Goal: Task Accomplishment & Management: Manage account settings

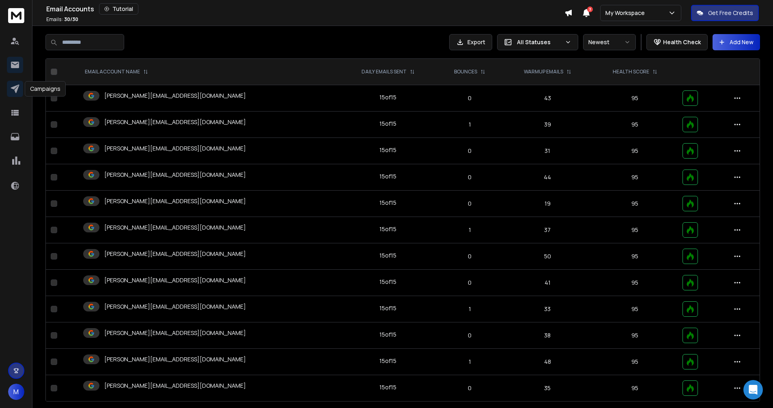
click at [15, 85] on icon at bounding box center [15, 89] width 10 height 10
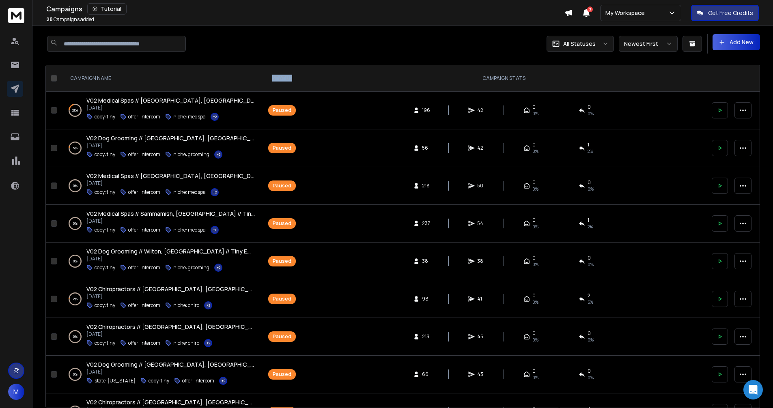
drag, startPoint x: 262, startPoint y: 77, endPoint x: 297, endPoint y: 79, distance: 35.0
click at [297, 79] on tr "CAMPAIGN NAME STATUS CAMPAIGN STATS" at bounding box center [403, 78] width 714 height 26
click at [297, 79] on th "STATUS" at bounding box center [281, 78] width 37 height 26
drag, startPoint x: 306, startPoint y: 80, endPoint x: 259, endPoint y: 77, distance: 46.7
click at [259, 77] on tr "CAMPAIGN NAME STATUS CAMPAIGN STATS" at bounding box center [403, 78] width 714 height 26
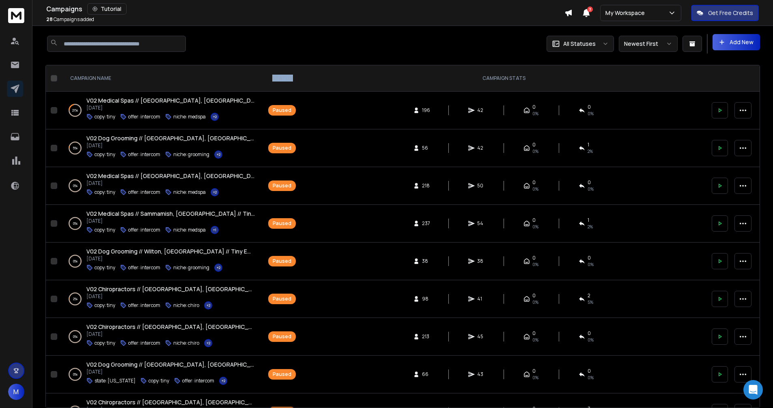
click at [259, 77] on th "CAMPAIGN NAME" at bounding box center [161, 78] width 203 height 26
drag, startPoint x: 259, startPoint y: 77, endPoint x: 313, endPoint y: 77, distance: 53.6
click at [313, 77] on tr "CAMPAIGN NAME STATUS CAMPAIGN STATS" at bounding box center [403, 78] width 714 height 26
click at [313, 77] on th "CAMPAIGN STATS" at bounding box center [504, 78] width 406 height 26
drag, startPoint x: 322, startPoint y: 76, endPoint x: 229, endPoint y: 70, distance: 93.6
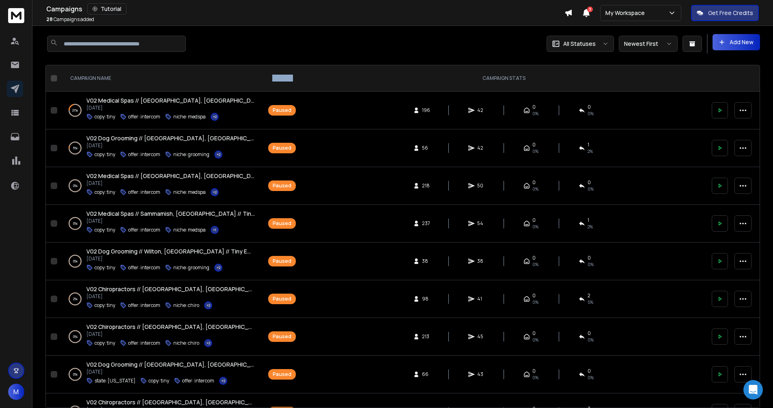
click at [229, 70] on tr "CAMPAIGN NAME STATUS CAMPAIGN STATS" at bounding box center [403, 78] width 714 height 26
click at [229, 70] on th "CAMPAIGN NAME" at bounding box center [161, 78] width 203 height 26
drag, startPoint x: 268, startPoint y: 76, endPoint x: 540, endPoint y: 79, distance: 272.4
click at [540, 79] on tr "CAMPAIGN NAME STATUS CAMPAIGN STATS" at bounding box center [403, 78] width 714 height 26
click at [540, 79] on th "CAMPAIGN STATS" at bounding box center [504, 78] width 406 height 26
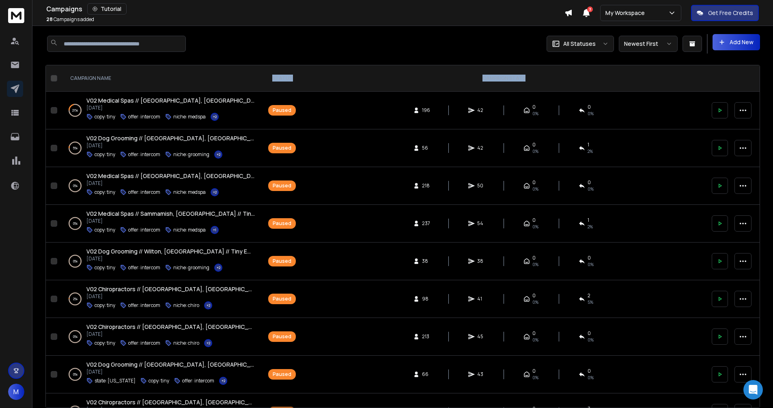
drag, startPoint x: 554, startPoint y: 79, endPoint x: 228, endPoint y: 78, distance: 326.7
click at [228, 78] on tr "CAMPAIGN NAME STATUS CAMPAIGN STATS" at bounding box center [403, 78] width 714 height 26
click at [228, 78] on th "CAMPAIGN NAME" at bounding box center [161, 78] width 203 height 26
drag, startPoint x: 228, startPoint y: 78, endPoint x: 535, endPoint y: 80, distance: 307.7
click at [535, 80] on tr "CAMPAIGN NAME STATUS CAMPAIGN STATS" at bounding box center [403, 78] width 714 height 26
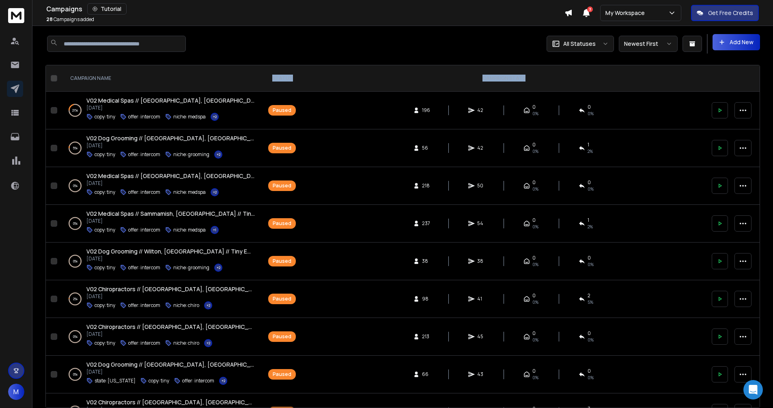
click at [535, 80] on th "CAMPAIGN STATS" at bounding box center [504, 78] width 406 height 26
drag, startPoint x: 535, startPoint y: 80, endPoint x: 274, endPoint y: 74, distance: 261.1
click at [274, 74] on tr "CAMPAIGN NAME STATUS CAMPAIGN STATS" at bounding box center [403, 78] width 714 height 26
click at [274, 74] on th "STATUS" at bounding box center [281, 78] width 37 height 26
drag, startPoint x: 271, startPoint y: 73, endPoint x: 529, endPoint y: 79, distance: 258.2
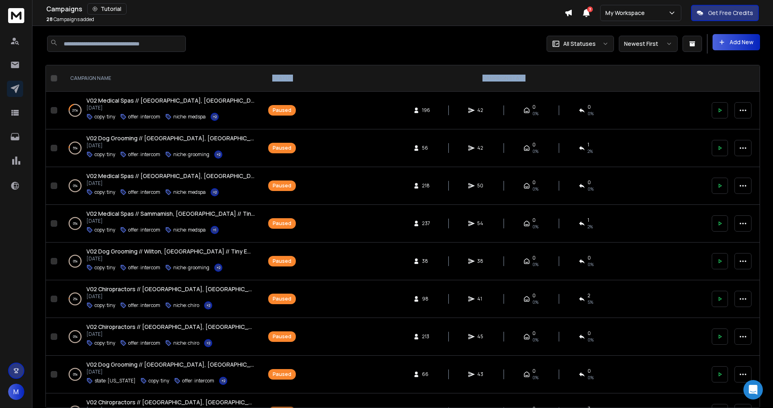
click at [529, 79] on tr "CAMPAIGN NAME STATUS CAMPAIGN STATS" at bounding box center [403, 78] width 714 height 26
click at [529, 79] on th "CAMPAIGN STATS" at bounding box center [504, 78] width 406 height 26
drag, startPoint x: 533, startPoint y: 79, endPoint x: 258, endPoint y: 79, distance: 275.2
click at [258, 79] on tr "CAMPAIGN NAME STATUS CAMPAIGN STATS" at bounding box center [403, 78] width 714 height 26
click at [258, 79] on th "CAMPAIGN NAME" at bounding box center [161, 78] width 203 height 26
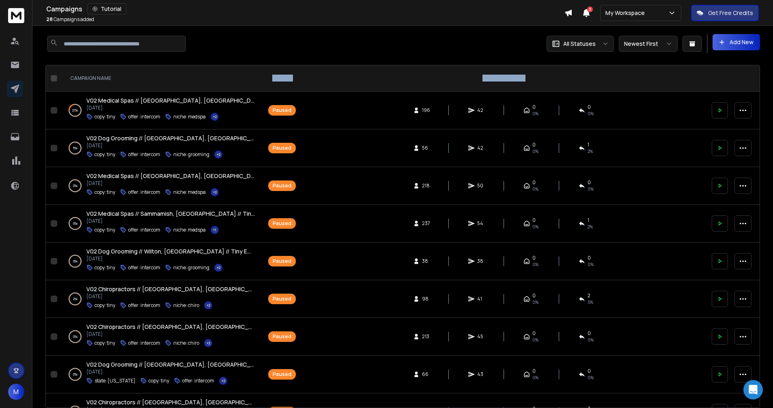
drag, startPoint x: 258, startPoint y: 79, endPoint x: 553, endPoint y: 78, distance: 295.5
click at [553, 78] on tr "CAMPAIGN NAME STATUS CAMPAIGN STATS" at bounding box center [403, 78] width 714 height 26
click at [553, 78] on th "CAMPAIGN STATS" at bounding box center [504, 78] width 406 height 26
drag, startPoint x: 575, startPoint y: 82, endPoint x: 248, endPoint y: 74, distance: 326.4
click at [248, 74] on tr "CAMPAIGN NAME STATUS CAMPAIGN STATS" at bounding box center [403, 78] width 714 height 26
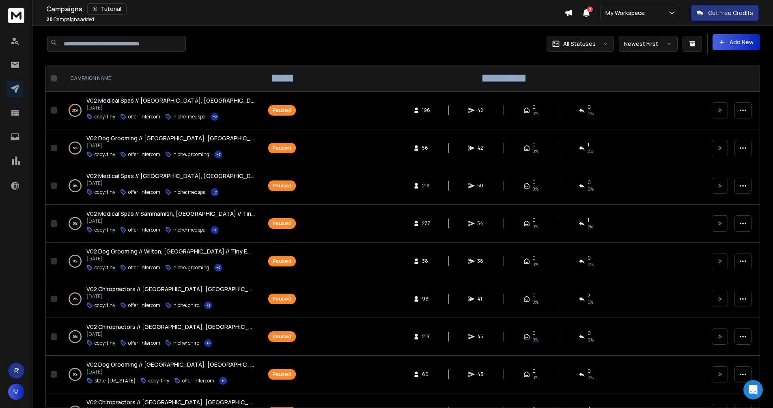
click at [248, 74] on th "CAMPAIGN NAME" at bounding box center [161, 78] width 203 height 26
drag, startPoint x: 248, startPoint y: 74, endPoint x: 533, endPoint y: 78, distance: 284.2
click at [533, 78] on tr "CAMPAIGN NAME STATUS CAMPAIGN STATS" at bounding box center [403, 78] width 714 height 26
click at [533, 78] on th "CAMPAIGN STATS" at bounding box center [504, 78] width 406 height 26
drag, startPoint x: 533, startPoint y: 78, endPoint x: 258, endPoint y: 78, distance: 274.8
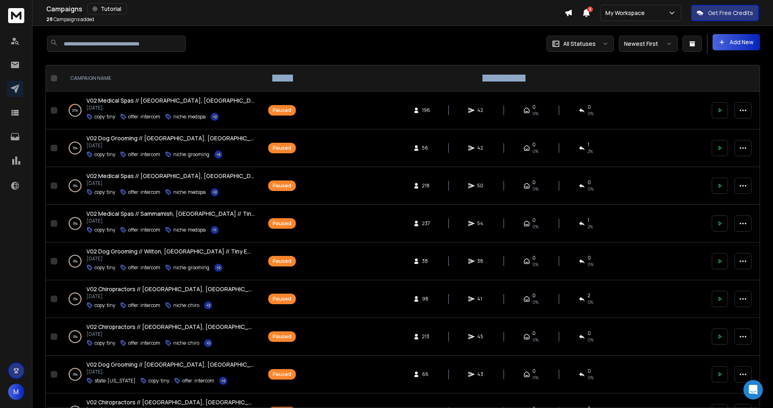
click at [258, 78] on tr "CAMPAIGN NAME STATUS CAMPAIGN STATS" at bounding box center [403, 78] width 714 height 26
click at [258, 78] on th "CAMPAIGN NAME" at bounding box center [161, 78] width 203 height 26
click at [283, 78] on th "STATUS" at bounding box center [281, 78] width 37 height 26
drag, startPoint x: 267, startPoint y: 75, endPoint x: 302, endPoint y: 78, distance: 34.6
click at [302, 78] on tr "CAMPAIGN NAME STATUS CAMPAIGN STATS" at bounding box center [403, 78] width 714 height 26
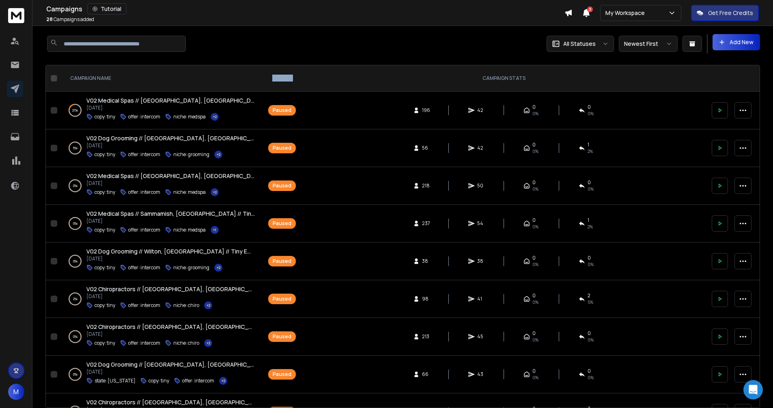
click at [302, 78] on th "CAMPAIGN STATS" at bounding box center [504, 78] width 406 height 26
drag, startPoint x: 302, startPoint y: 78, endPoint x: 236, endPoint y: 79, distance: 65.4
click at [236, 79] on tr "CAMPAIGN NAME STATUS CAMPAIGN STATS" at bounding box center [403, 78] width 714 height 26
click at [236, 79] on th "CAMPAIGN NAME" at bounding box center [161, 78] width 203 height 26
drag, startPoint x: 267, startPoint y: 75, endPoint x: 337, endPoint y: 78, distance: 70.7
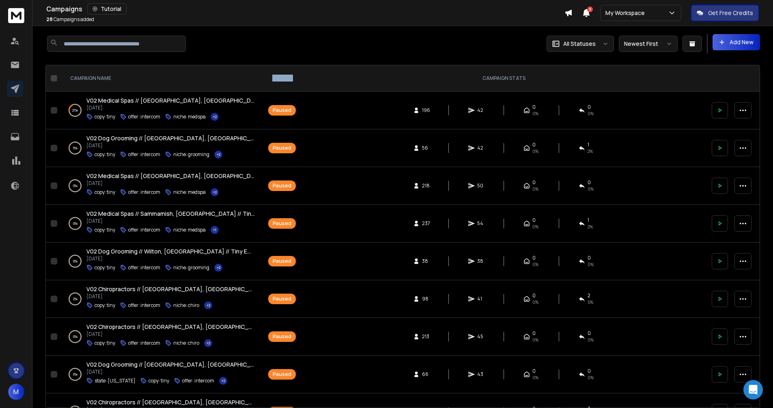
click at [337, 78] on tr "CAMPAIGN NAME STATUS CAMPAIGN STATS" at bounding box center [403, 78] width 714 height 26
click at [337, 78] on th "CAMPAIGN STATS" at bounding box center [504, 78] width 406 height 26
drag, startPoint x: 441, startPoint y: 78, endPoint x: 557, endPoint y: 82, distance: 116.2
click at [557, 82] on th "CAMPAIGN STATS" at bounding box center [504, 78] width 406 height 26
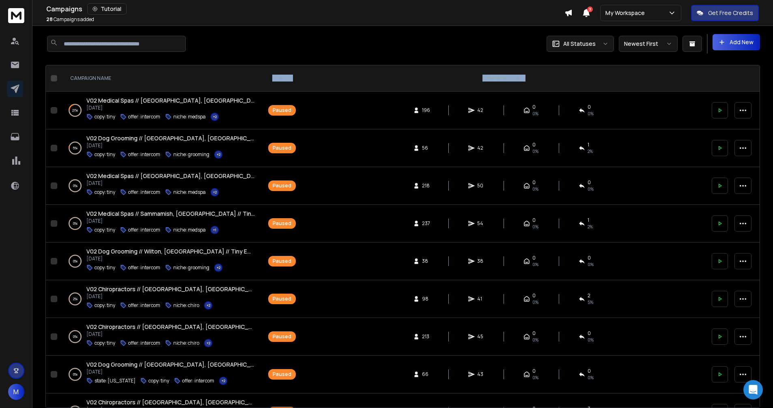
drag, startPoint x: 516, startPoint y: 78, endPoint x: 244, endPoint y: 78, distance: 272.8
click at [244, 78] on tr "CAMPAIGN NAME STATUS CAMPAIGN STATS" at bounding box center [403, 78] width 714 height 26
click at [244, 78] on th "CAMPAIGN NAME" at bounding box center [161, 78] width 203 height 26
drag, startPoint x: 342, startPoint y: 76, endPoint x: 526, endPoint y: 80, distance: 183.5
click at [525, 80] on tr "CAMPAIGN NAME STATUS CAMPAIGN STATS" at bounding box center [403, 78] width 714 height 26
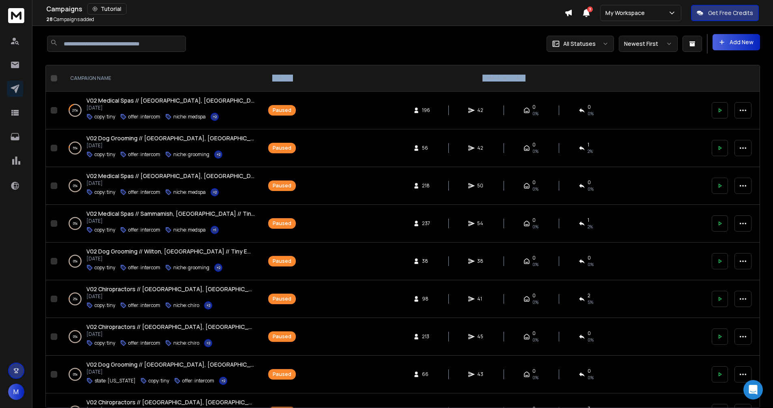
click at [526, 80] on th "CAMPAIGN STATS" at bounding box center [504, 78] width 406 height 26
drag, startPoint x: 541, startPoint y: 75, endPoint x: 234, endPoint y: 71, distance: 306.9
click at [217, 69] on tr "CAMPAIGN NAME STATUS CAMPAIGN STATS" at bounding box center [403, 78] width 714 height 26
click at [234, 71] on th "CAMPAIGN NAME" at bounding box center [161, 78] width 203 height 26
drag, startPoint x: 250, startPoint y: 73, endPoint x: 582, endPoint y: 86, distance: 332.3
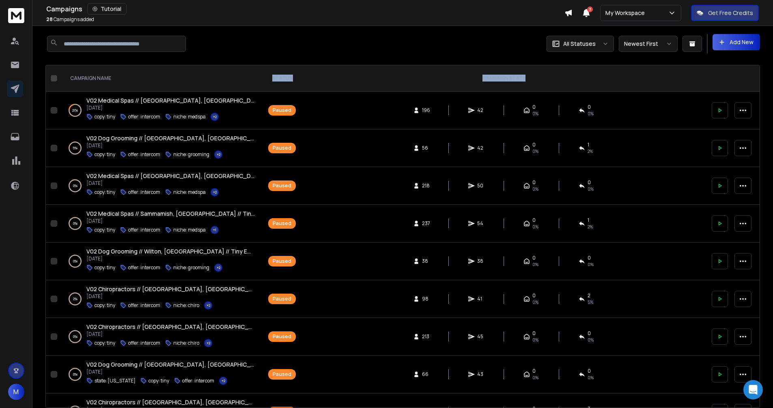
click at [582, 86] on tr "CAMPAIGN NAME STATUS CAMPAIGN STATS" at bounding box center [403, 78] width 714 height 26
click at [582, 86] on th "CAMPAIGN STATS" at bounding box center [504, 78] width 406 height 26
drag, startPoint x: 589, startPoint y: 78, endPoint x: 222, endPoint y: 76, distance: 367.7
click at [222, 76] on tr "CAMPAIGN NAME STATUS CAMPAIGN STATS" at bounding box center [403, 78] width 714 height 26
click at [222, 76] on th "CAMPAIGN NAME" at bounding box center [161, 78] width 203 height 26
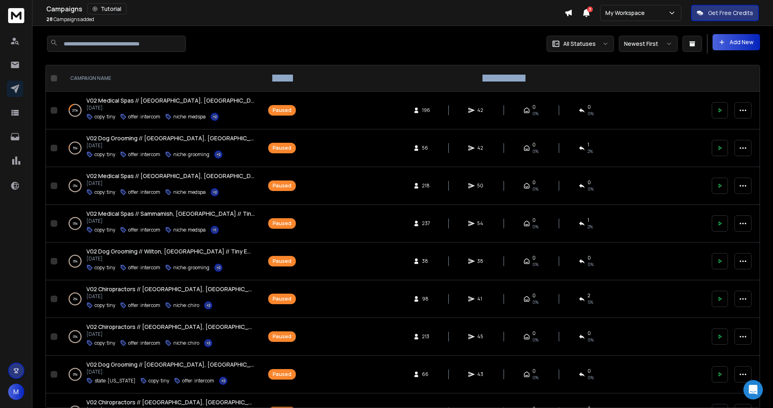
drag, startPoint x: 222, startPoint y: 76, endPoint x: 554, endPoint y: 78, distance: 332.4
click at [554, 78] on tr "CAMPAIGN NAME STATUS CAMPAIGN STATS" at bounding box center [403, 78] width 714 height 26
click at [554, 78] on th "CAMPAIGN STATS" at bounding box center [504, 78] width 406 height 26
drag, startPoint x: 554, startPoint y: 78, endPoint x: 244, endPoint y: 68, distance: 309.8
click at [244, 68] on tr "CAMPAIGN NAME STATUS CAMPAIGN STATS" at bounding box center [403, 78] width 714 height 26
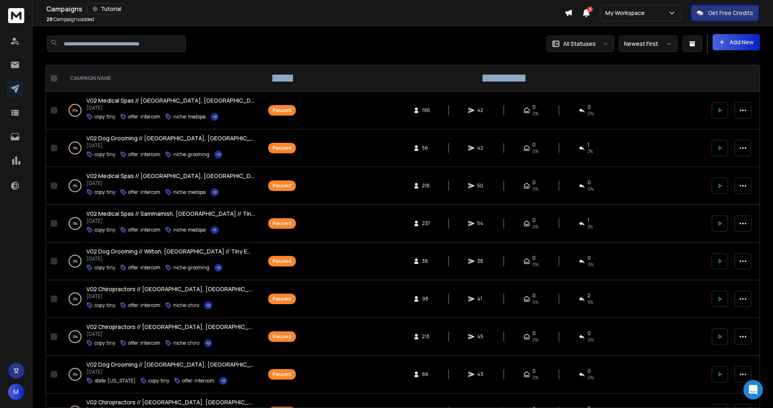
click at [244, 68] on th "CAMPAIGN NAME" at bounding box center [161, 78] width 203 height 26
drag, startPoint x: 244, startPoint y: 68, endPoint x: 550, endPoint y: 80, distance: 306.3
click at [548, 82] on tr "CAMPAIGN NAME STATUS CAMPAIGN STATS" at bounding box center [403, 78] width 714 height 26
click at [550, 80] on th "CAMPAIGN STATS" at bounding box center [504, 78] width 406 height 26
drag, startPoint x: 550, startPoint y: 80, endPoint x: 60, endPoint y: 82, distance: 490.3
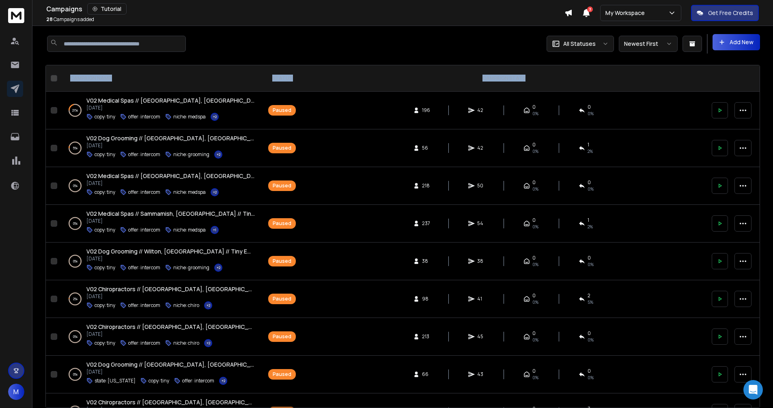
click at [60, 82] on tr "CAMPAIGN NAME STATUS CAMPAIGN STATS" at bounding box center [403, 78] width 714 height 26
click at [60, 82] on th at bounding box center [53, 78] width 15 height 26
drag, startPoint x: 63, startPoint y: 77, endPoint x: 558, endPoint y: 76, distance: 494.8
click at [558, 76] on tr "CAMPAIGN NAME STATUS CAMPAIGN STATS" at bounding box center [403, 78] width 714 height 26
click at [541, 75] on th "CAMPAIGN STATS" at bounding box center [504, 78] width 406 height 26
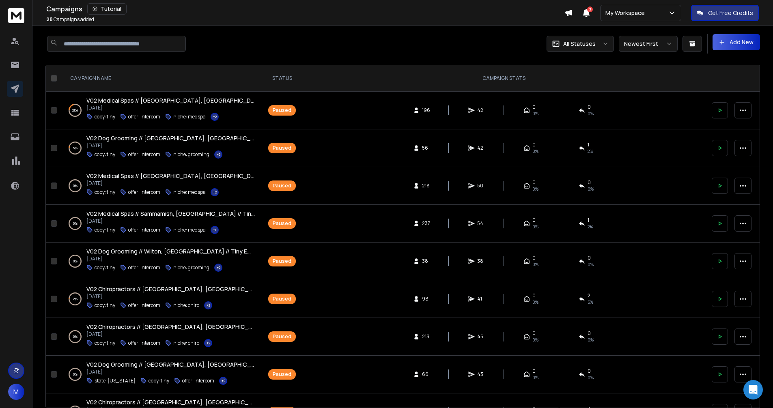
click at [520, 73] on th "CAMPAIGN STATS" at bounding box center [504, 78] width 406 height 26
drag, startPoint x: 541, startPoint y: 76, endPoint x: 71, endPoint y: 74, distance: 470.4
click at [71, 74] on tr "CAMPAIGN NAME STATUS CAMPAIGN STATS" at bounding box center [403, 78] width 714 height 26
click at [71, 74] on th "CAMPAIGN NAME" at bounding box center [161, 78] width 203 height 26
drag, startPoint x: 71, startPoint y: 74, endPoint x: 548, endPoint y: 77, distance: 477.3
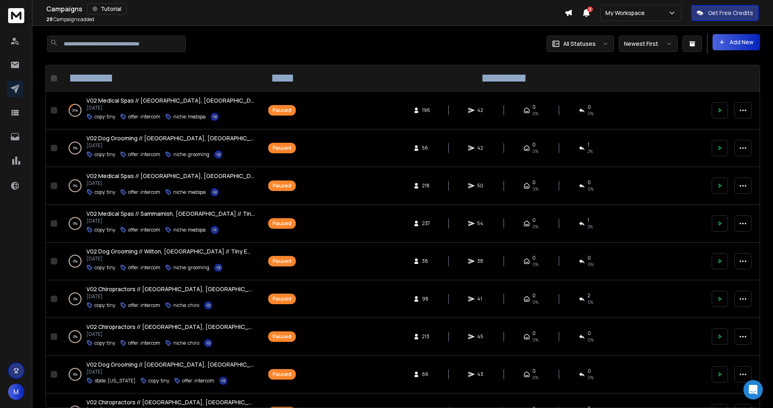
click at [548, 77] on tr "CAMPAIGN NAME STATUS CAMPAIGN STATS" at bounding box center [403, 78] width 714 height 26
click at [548, 77] on th "CAMPAIGN STATS" at bounding box center [504, 78] width 406 height 26
drag, startPoint x: 560, startPoint y: 77, endPoint x: 61, endPoint y: 80, distance: 498.8
click at [61, 80] on tr "CAMPAIGN NAME STATUS CAMPAIGN STATS" at bounding box center [403, 78] width 714 height 26
click at [61, 80] on th "CAMPAIGN NAME" at bounding box center [161, 78] width 203 height 26
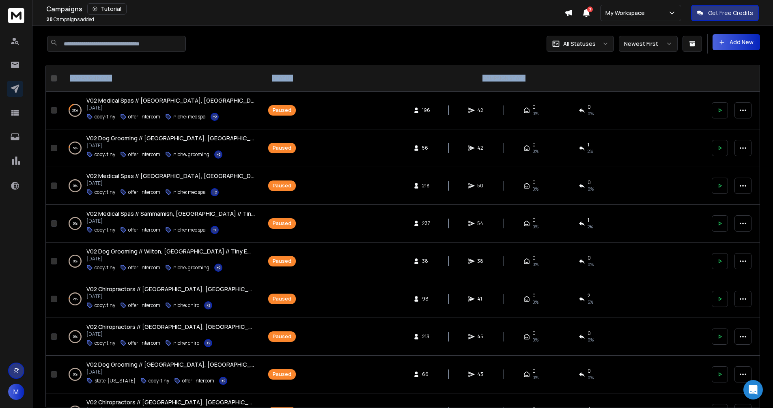
drag, startPoint x: 61, startPoint y: 80, endPoint x: 556, endPoint y: 78, distance: 494.4
click at [556, 78] on tr "CAMPAIGN NAME STATUS CAMPAIGN STATS" at bounding box center [403, 78] width 714 height 26
click at [556, 78] on th "CAMPAIGN STATS" at bounding box center [504, 78] width 406 height 26
click at [589, 13] on icon at bounding box center [586, 13] width 7 height 8
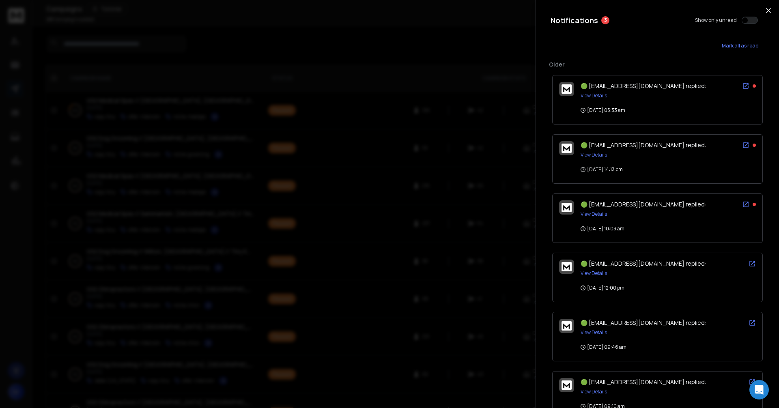
click at [765, 9] on icon "button" at bounding box center [769, 10] width 8 height 8
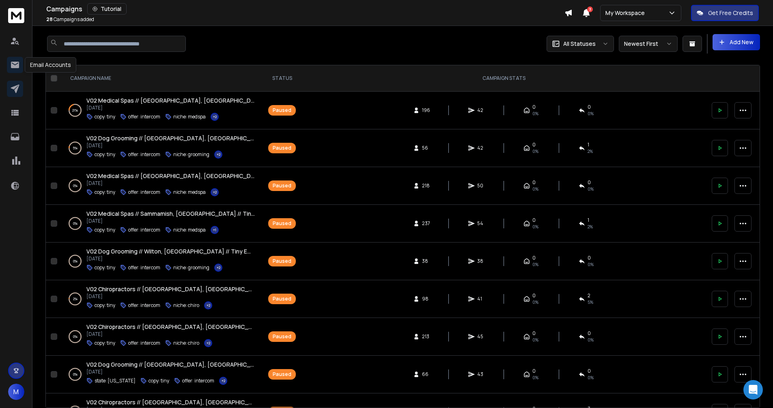
click at [17, 65] on icon at bounding box center [15, 65] width 8 height 6
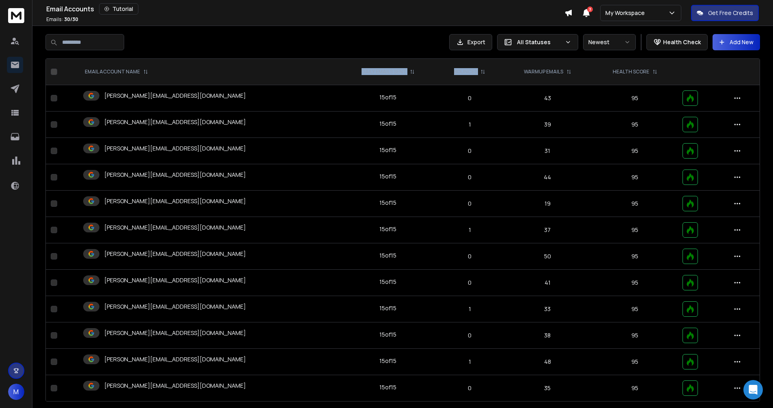
drag, startPoint x: 461, startPoint y: 72, endPoint x: 283, endPoint y: 72, distance: 177.4
click at [283, 72] on tr "EMAIL ACCOUNT NAME DAILY EMAILS SENT BOUNCES WARMUP EMAILS HEALTH SCORE" at bounding box center [403, 72] width 714 height 26
click at [283, 72] on div "EMAIL ACCOUNT NAME" at bounding box center [209, 72] width 248 height 6
drag, startPoint x: 283, startPoint y: 72, endPoint x: 668, endPoint y: 70, distance: 385.2
click at [667, 70] on tr "EMAIL ACCOUNT NAME DAILY EMAILS SENT BOUNCES WARMUP EMAILS HEALTH SCORE" at bounding box center [403, 72] width 714 height 26
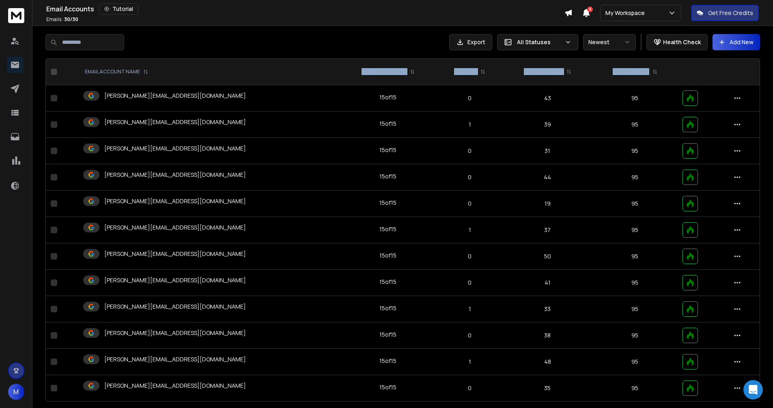
click at [678, 70] on th at bounding box center [696, 72] width 37 height 26
drag, startPoint x: 656, startPoint y: 76, endPoint x: 247, endPoint y: 61, distance: 408.6
click at [242, 61] on tr "EMAIL ACCOUNT NAME DAILY EMAILS SENT BOUNCES WARMUP EMAILS HEALTH SCORE" at bounding box center [403, 72] width 714 height 26
click at [247, 61] on th "EMAIL ACCOUNT NAME" at bounding box center [208, 72] width 261 height 26
drag, startPoint x: 328, startPoint y: 93, endPoint x: 394, endPoint y: 94, distance: 65.4
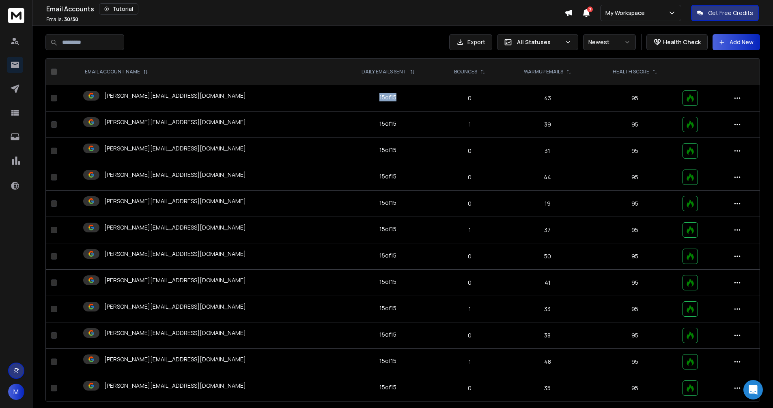
click at [394, 94] on td "15 of 15" at bounding box center [388, 95] width 98 height 21
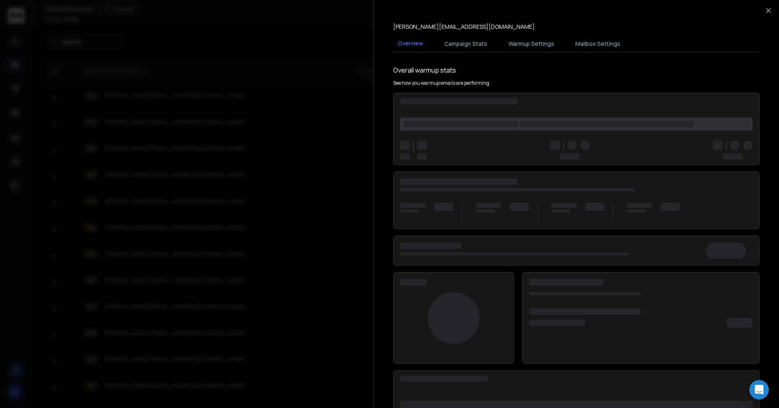
click at [377, 33] on div "Multi Select Table Sheet miguel@autosolomon.com Overview Campaign Stats Warmup …" at bounding box center [576, 204] width 406 height 408
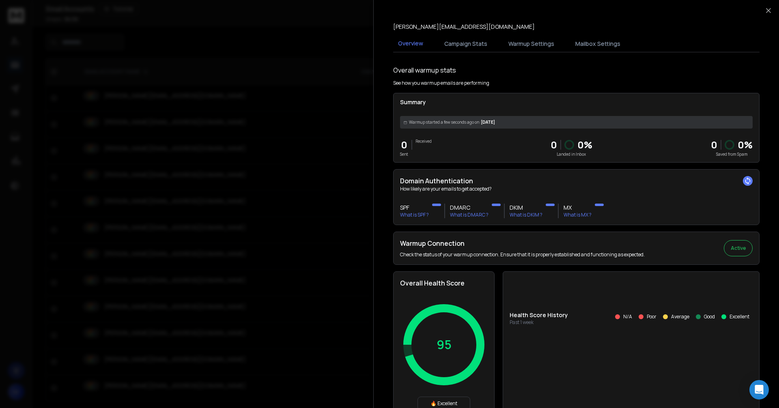
click at [342, 22] on div at bounding box center [389, 204] width 779 height 408
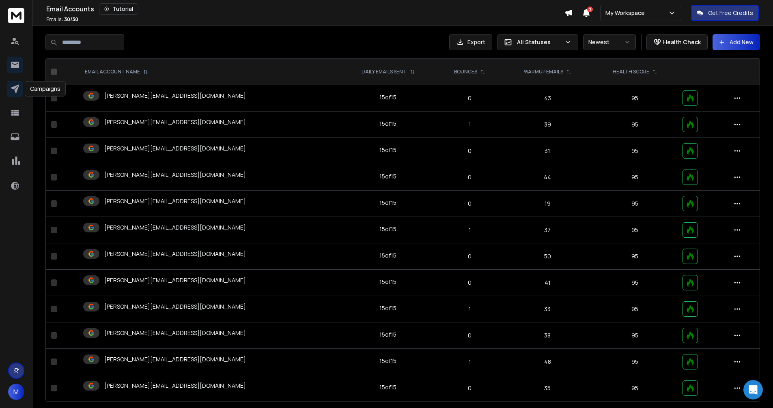
click at [21, 95] on link at bounding box center [15, 89] width 16 height 16
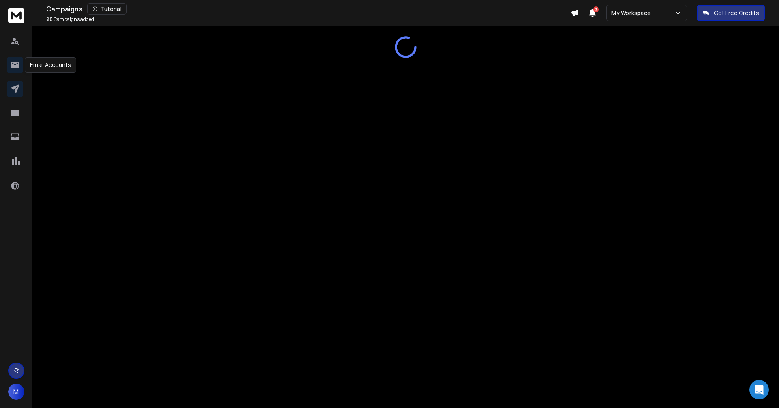
click at [17, 66] on icon at bounding box center [15, 65] width 8 height 6
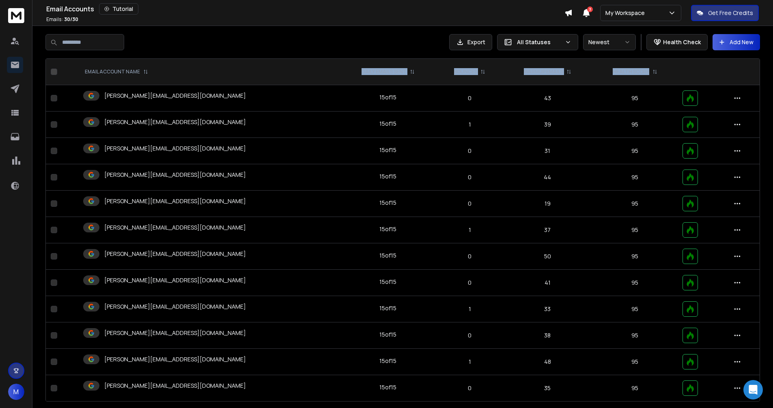
drag, startPoint x: 306, startPoint y: 74, endPoint x: 683, endPoint y: 61, distance: 377.7
click at [683, 61] on tr "EMAIL ACCOUNT NAME DAILY EMAILS SENT BOUNCES WARMUP EMAILS HEALTH SCORE" at bounding box center [403, 72] width 714 height 26
click at [383, 29] on div "Export All Statuses Newest Health Check Add New EMAIL ACCOUNT NAME DAILY EMAILS…" at bounding box center [402, 218] width 741 height 384
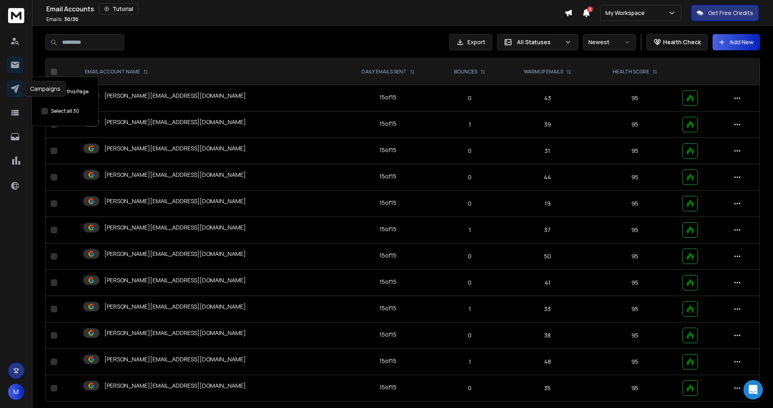
click at [19, 96] on link at bounding box center [15, 89] width 16 height 16
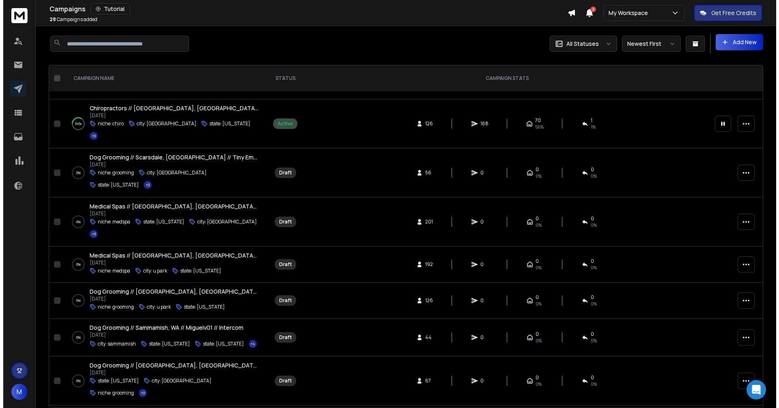
scroll to position [479, 0]
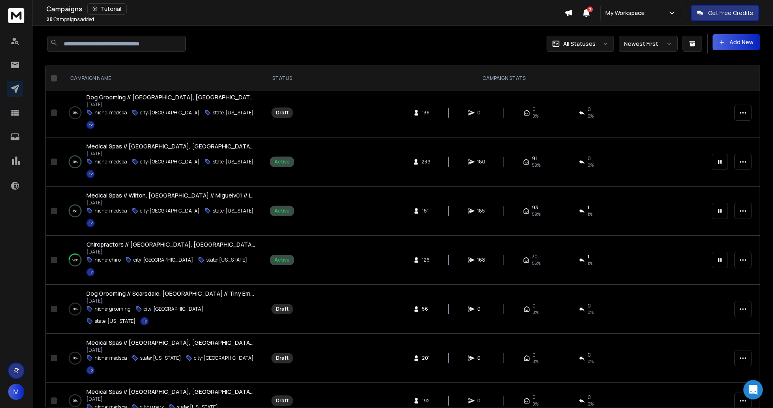
click at [190, 290] on span "Dog Grooming // Scarsdale, NY // Tiny Email // Intercom" at bounding box center [186, 294] width 201 height 8
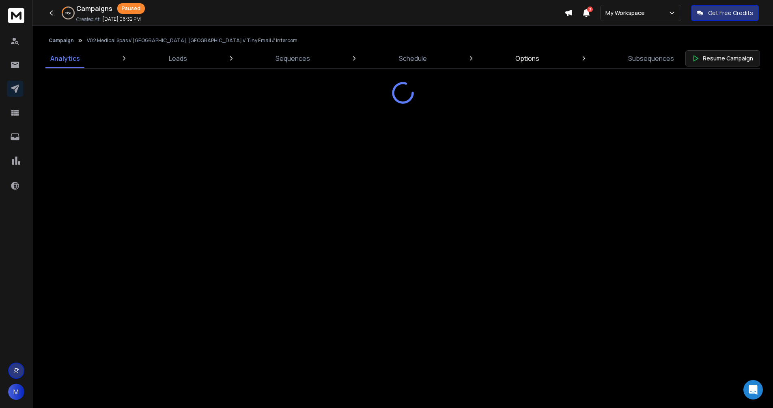
click at [531, 55] on p "Options" at bounding box center [527, 59] width 24 height 10
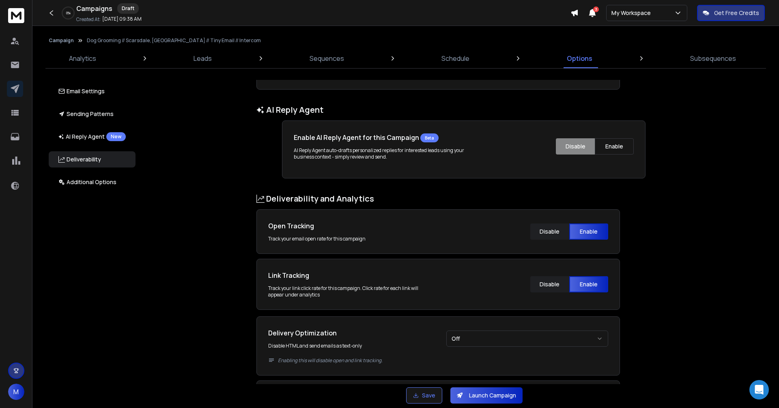
scroll to position [731, 0]
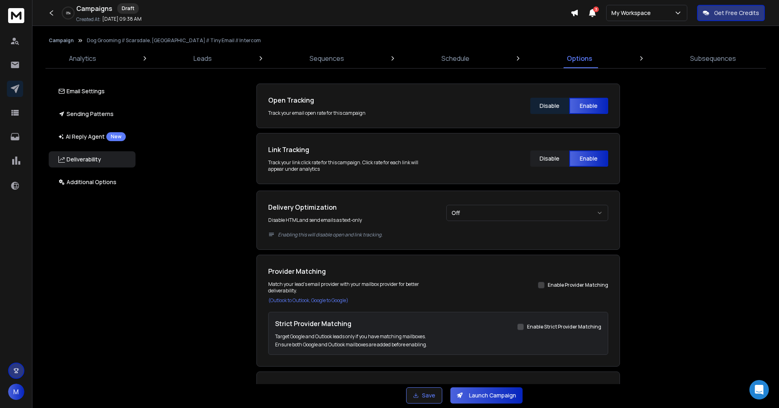
click at [549, 104] on button "Disable" at bounding box center [549, 106] width 39 height 16
click at [563, 156] on button "Disable" at bounding box center [549, 159] width 39 height 16
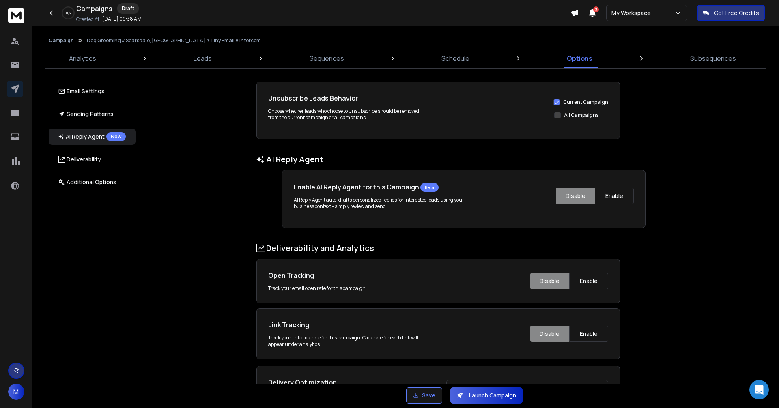
scroll to position [503, 0]
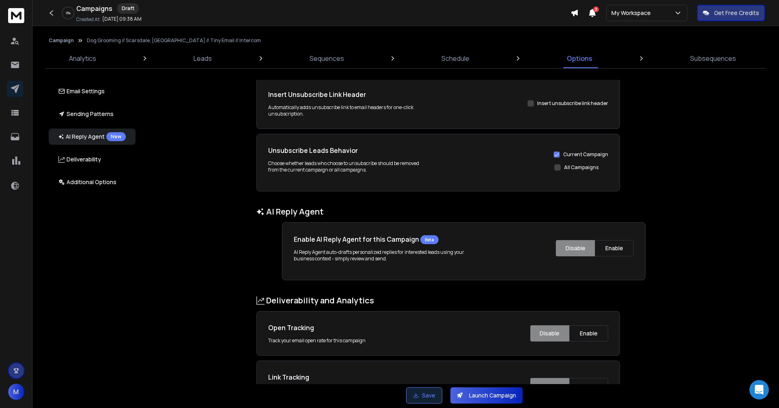
click at [429, 390] on button "Save" at bounding box center [424, 396] width 36 height 16
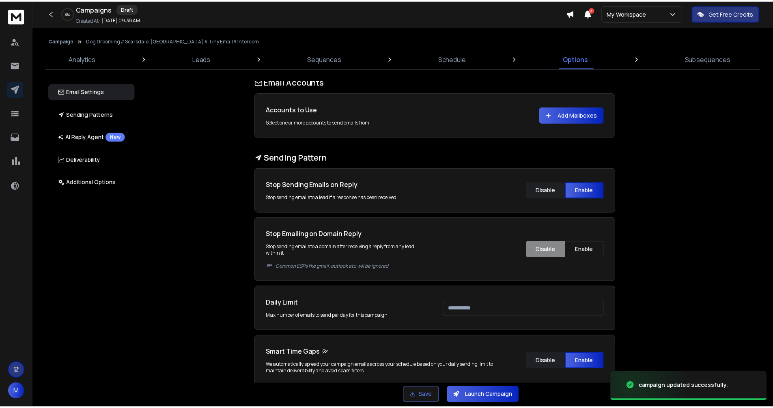
scroll to position [0, 0]
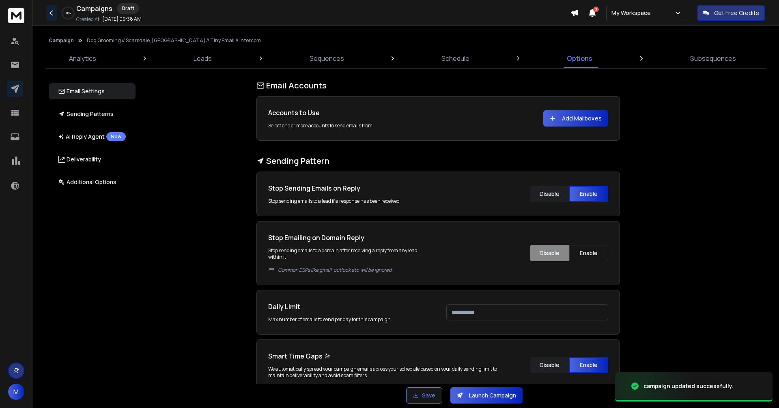
click at [52, 12] on icon at bounding box center [51, 12] width 7 height 7
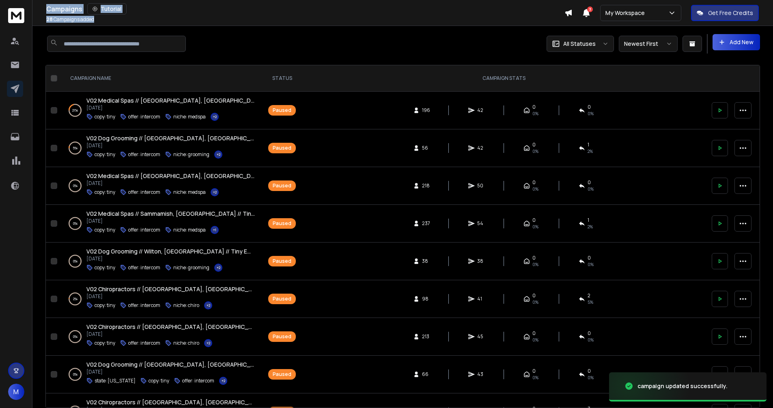
drag, startPoint x: 46, startPoint y: 9, endPoint x: 163, endPoint y: 14, distance: 117.0
click at [151, 15] on div "Campaigns Tutorial 28 Campaigns added 3 My Workspace Get Free Credits" at bounding box center [386, 13] width 773 height 26
click at [206, 13] on div "Campaigns Tutorial" at bounding box center [305, 8] width 518 height 11
drag, startPoint x: 253, startPoint y: 78, endPoint x: 595, endPoint y: 80, distance: 342.2
click at [595, 80] on tr "CAMPAIGN NAME STATUS CAMPAIGN STATS" at bounding box center [403, 78] width 714 height 26
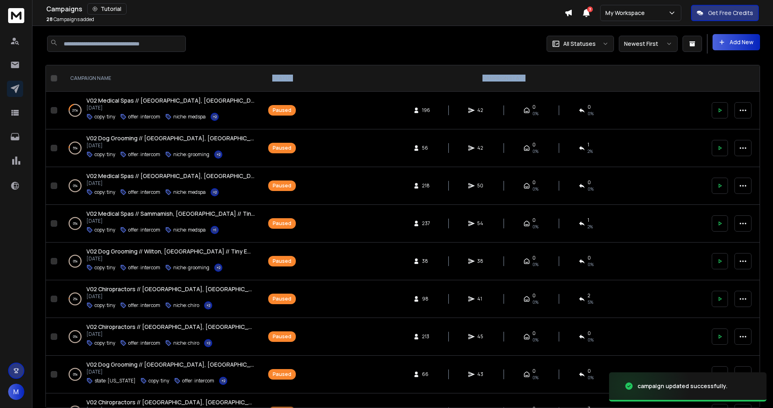
click at [597, 80] on th "CAMPAIGN STATS" at bounding box center [504, 78] width 406 height 26
drag, startPoint x: 607, startPoint y: 80, endPoint x: 252, endPoint y: 79, distance: 355.6
click at [252, 79] on tr "CAMPAIGN NAME STATUS CAMPAIGN STATS" at bounding box center [403, 78] width 714 height 26
click at [252, 79] on th "CAMPAIGN NAME" at bounding box center [161, 78] width 203 height 26
drag, startPoint x: 262, startPoint y: 77, endPoint x: 555, endPoint y: 75, distance: 292.7
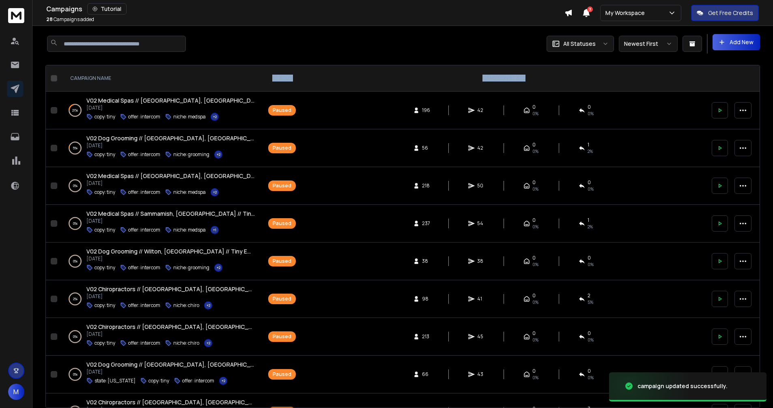
click at [555, 75] on tr "CAMPAIGN NAME STATUS CAMPAIGN STATS" at bounding box center [403, 78] width 714 height 26
click at [555, 75] on th "CAMPAIGN STATS" at bounding box center [504, 78] width 406 height 26
drag, startPoint x: 555, startPoint y: 75, endPoint x: 237, endPoint y: 72, distance: 317.8
click at [239, 75] on tr "CAMPAIGN NAME STATUS CAMPAIGN STATS" at bounding box center [403, 78] width 714 height 26
click at [236, 71] on th "CAMPAIGN NAME" at bounding box center [161, 78] width 203 height 26
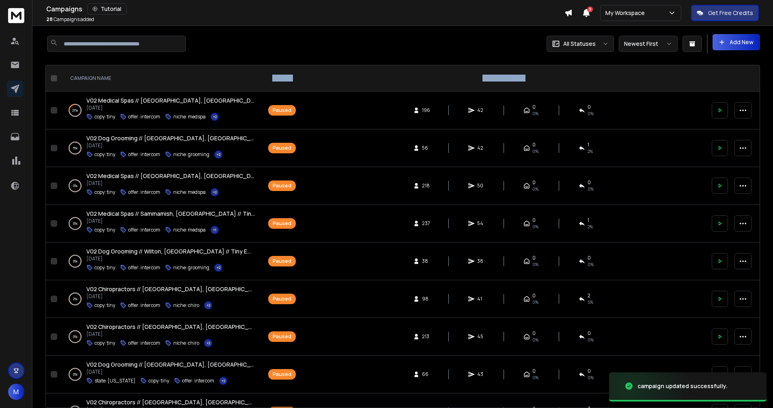
drag, startPoint x: 236, startPoint y: 71, endPoint x: 580, endPoint y: 86, distance: 344.5
click at [580, 86] on tr "CAMPAIGN NAME STATUS CAMPAIGN STATS" at bounding box center [403, 78] width 714 height 26
click at [580, 86] on th "CAMPAIGN STATS" at bounding box center [504, 78] width 406 height 26
drag, startPoint x: 588, startPoint y: 82, endPoint x: 264, endPoint y: 77, distance: 323.9
click at [264, 77] on tr "CAMPAIGN NAME STATUS CAMPAIGN STATS" at bounding box center [403, 78] width 714 height 26
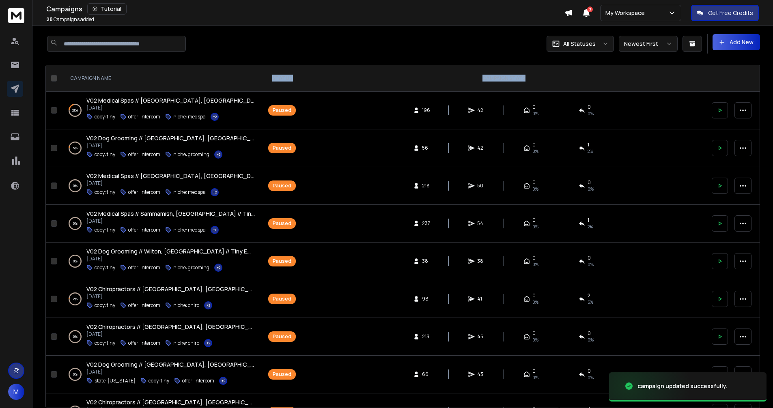
click at [264, 77] on th "STATUS" at bounding box center [281, 78] width 37 height 26
drag, startPoint x: 264, startPoint y: 77, endPoint x: 549, endPoint y: 83, distance: 285.0
click at [549, 83] on tr "CAMPAIGN NAME STATUS CAMPAIGN STATS" at bounding box center [403, 78] width 714 height 26
click at [549, 82] on th "CAMPAIGN STATS" at bounding box center [504, 78] width 406 height 26
drag, startPoint x: 268, startPoint y: 73, endPoint x: 556, endPoint y: 82, distance: 287.9
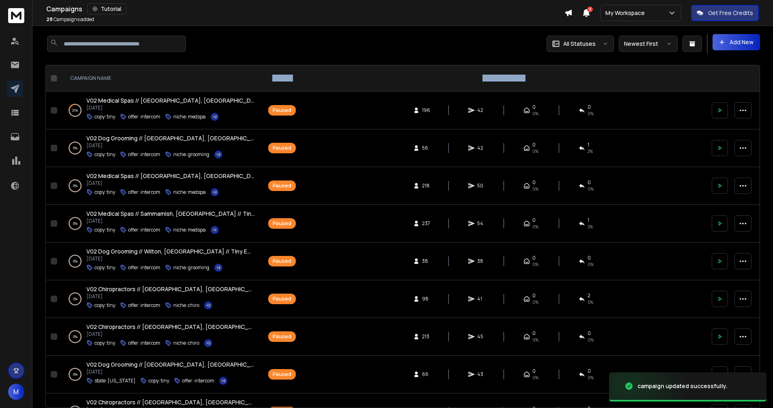
click at [556, 82] on tr "CAMPAIGN NAME STATUS CAMPAIGN STATS" at bounding box center [403, 78] width 714 height 26
click at [556, 82] on th "CAMPAIGN STATS" at bounding box center [504, 78] width 406 height 26
drag, startPoint x: 326, startPoint y: 82, endPoint x: 547, endPoint y: 80, distance: 220.8
click at [547, 80] on tr "CAMPAIGN NAME STATUS CAMPAIGN STATS" at bounding box center [403, 78] width 714 height 26
click at [547, 80] on th "CAMPAIGN STATS" at bounding box center [504, 78] width 406 height 26
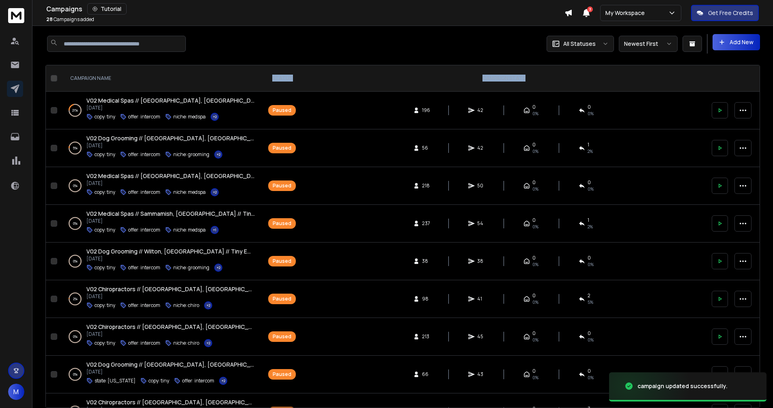
drag, startPoint x: 547, startPoint y: 80, endPoint x: 268, endPoint y: 72, distance: 278.6
click at [268, 72] on tr "CAMPAIGN NAME STATUS CAMPAIGN STATS" at bounding box center [403, 78] width 714 height 26
click at [268, 72] on th "STATUS" at bounding box center [281, 78] width 37 height 26
drag, startPoint x: 268, startPoint y: 72, endPoint x: 530, endPoint y: 78, distance: 261.9
click at [530, 78] on tr "CAMPAIGN NAME STATUS CAMPAIGN STATS" at bounding box center [403, 78] width 714 height 26
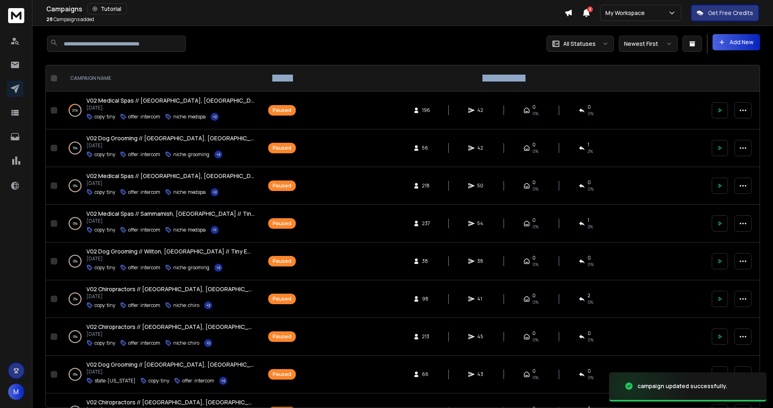
click at [531, 79] on th "CAMPAIGN STATS" at bounding box center [504, 78] width 406 height 26
drag, startPoint x: 538, startPoint y: 81, endPoint x: 265, endPoint y: 76, distance: 272.8
click at [265, 76] on tr "CAMPAIGN NAME STATUS CAMPAIGN STATS" at bounding box center [403, 78] width 714 height 26
click at [265, 76] on th "STATUS" at bounding box center [281, 78] width 37 height 26
drag, startPoint x: 265, startPoint y: 76, endPoint x: 557, endPoint y: 77, distance: 291.8
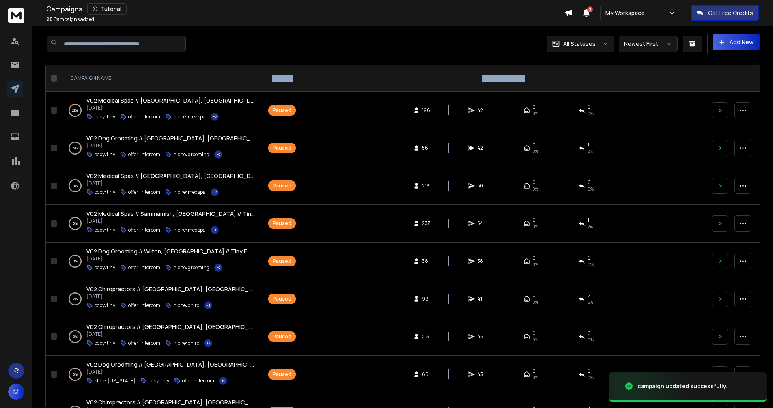
click at [557, 77] on tr "CAMPAIGN NAME STATUS CAMPAIGN STATS" at bounding box center [403, 78] width 714 height 26
click at [557, 77] on th "CAMPAIGN STATS" at bounding box center [504, 78] width 406 height 26
drag, startPoint x: 560, startPoint y: 77, endPoint x: 251, endPoint y: 75, distance: 308.5
click at [251, 75] on tr "CAMPAIGN NAME STATUS CAMPAIGN STATS" at bounding box center [403, 78] width 714 height 26
click at [251, 75] on th "CAMPAIGN NAME" at bounding box center [161, 78] width 203 height 26
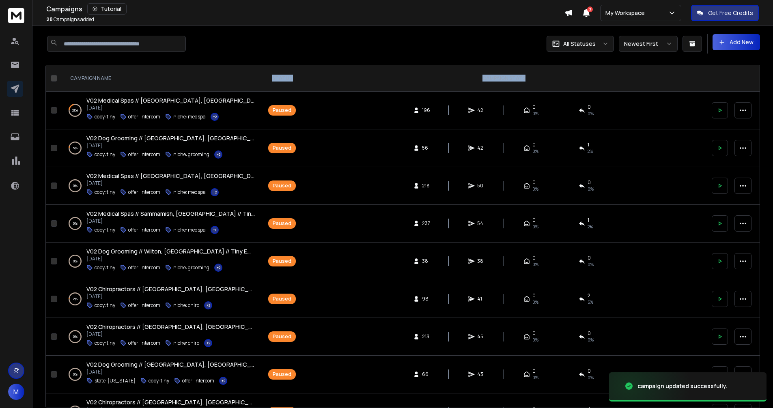
drag, startPoint x: 251, startPoint y: 75, endPoint x: 551, endPoint y: 84, distance: 300.1
click at [551, 84] on tr "CAMPAIGN NAME STATUS CAMPAIGN STATS" at bounding box center [403, 78] width 714 height 26
click at [558, 78] on th "CAMPAIGN STATS" at bounding box center [504, 78] width 406 height 26
drag, startPoint x: 563, startPoint y: 75, endPoint x: 251, endPoint y: 80, distance: 312.6
click at [251, 80] on tr "CAMPAIGN NAME STATUS CAMPAIGN STATS" at bounding box center [403, 78] width 714 height 26
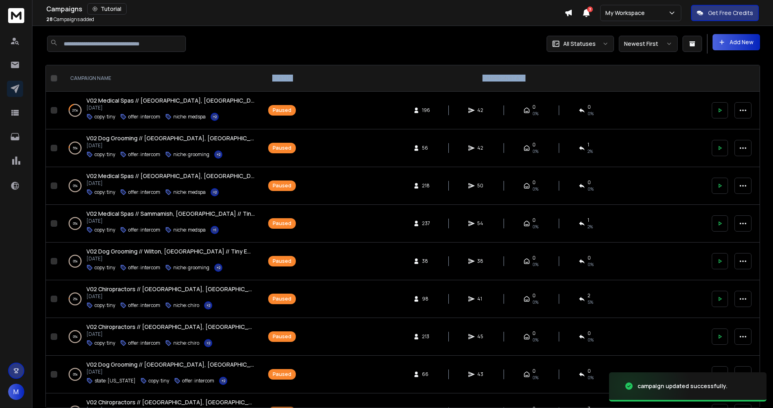
click at [251, 80] on th "CAMPAIGN NAME" at bounding box center [161, 78] width 203 height 26
drag, startPoint x: 296, startPoint y: 78, endPoint x: 595, endPoint y: 83, distance: 299.2
click at [594, 84] on tr "CAMPAIGN NAME STATUS CAMPAIGN STATS" at bounding box center [403, 78] width 714 height 26
click at [595, 83] on th "CAMPAIGN STATS" at bounding box center [504, 78] width 406 height 26
click at [606, 46] on icon "button" at bounding box center [605, 44] width 6 height 6
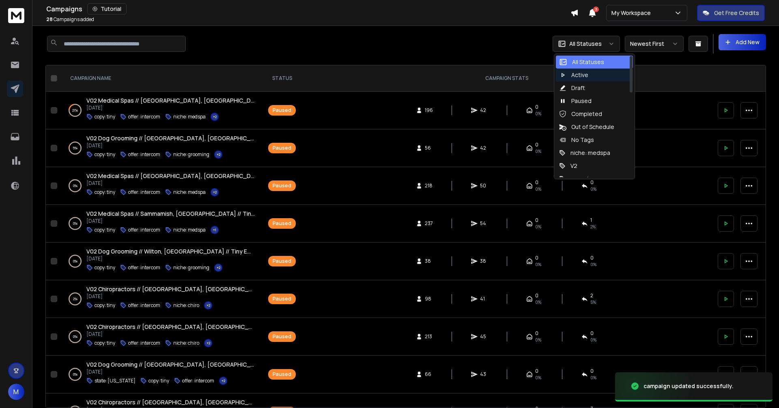
click at [584, 74] on div "Active" at bounding box center [573, 75] width 29 height 8
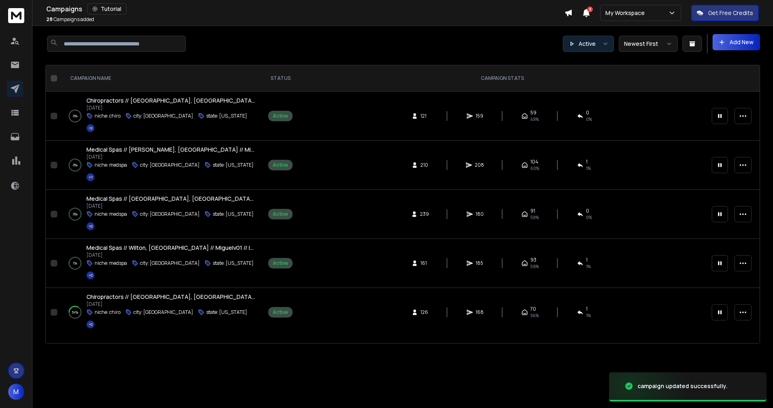
click at [585, 42] on p "Active" at bounding box center [587, 44] width 17 height 8
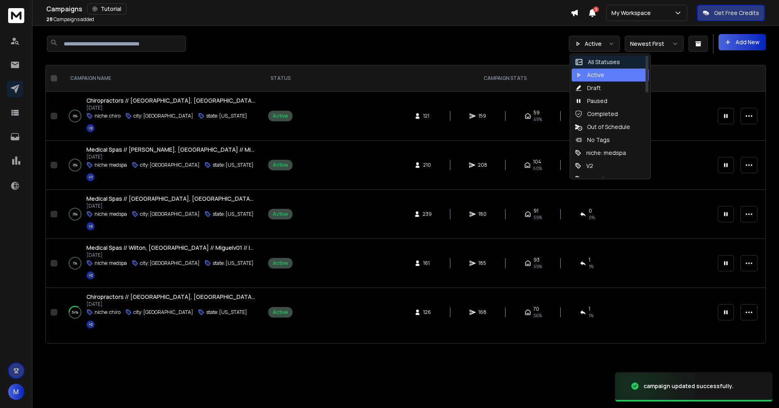
click at [603, 63] on div "All Statuses" at bounding box center [597, 62] width 45 height 8
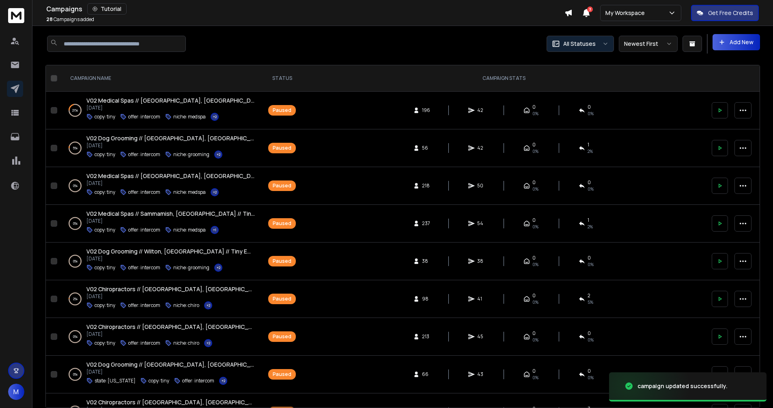
click at [593, 41] on p "All Statuses" at bounding box center [579, 44] width 32 height 8
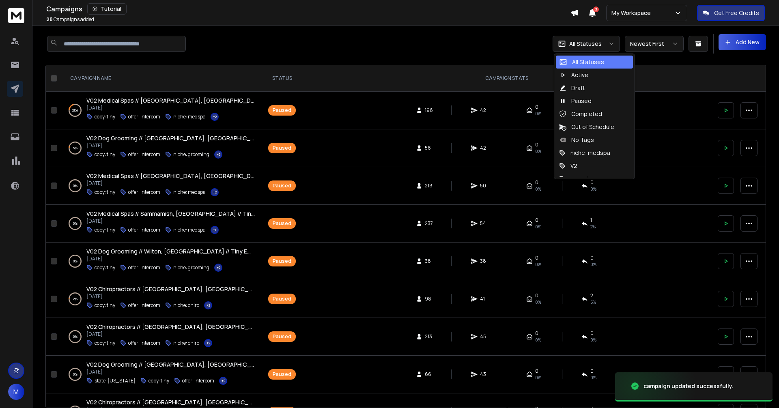
click at [498, 39] on div "Campaigns 28 Campaigns Added All Statuses Newest First Add New" at bounding box center [586, 43] width 360 height 19
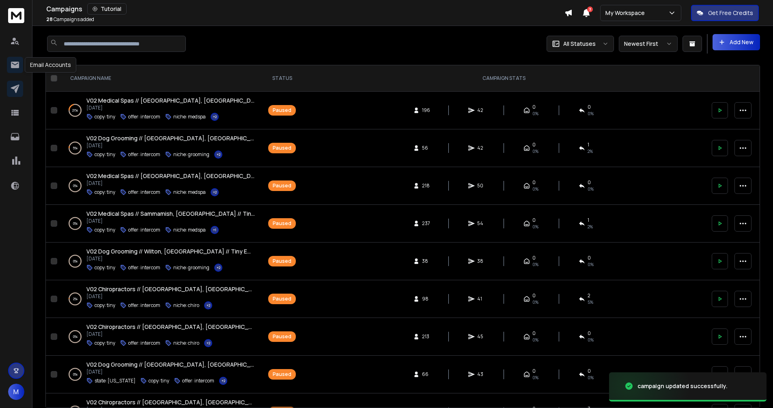
click at [13, 70] on link at bounding box center [15, 65] width 16 height 16
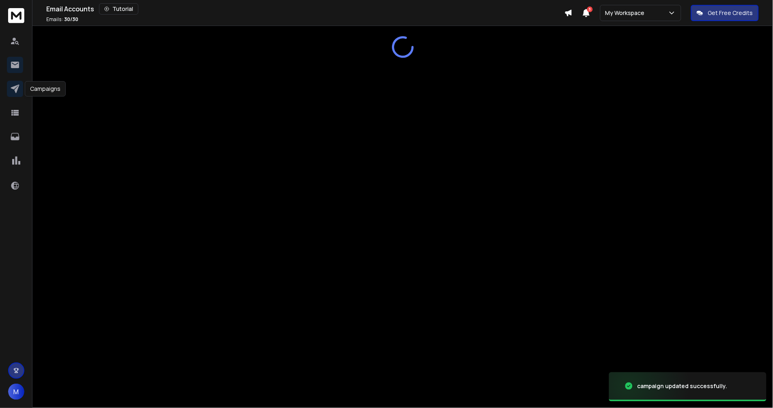
click at [17, 89] on icon at bounding box center [15, 89] width 9 height 9
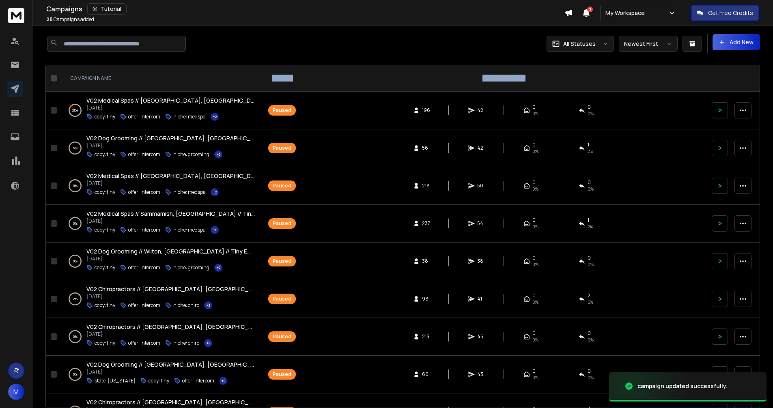
drag, startPoint x: 288, startPoint y: 81, endPoint x: 558, endPoint y: 75, distance: 270.4
click at [561, 75] on tr "CAMPAIGN NAME STATUS CAMPAIGN STATS" at bounding box center [403, 78] width 714 height 26
click at [558, 75] on th "CAMPAIGN STATS" at bounding box center [504, 78] width 406 height 26
drag, startPoint x: 533, startPoint y: 77, endPoint x: 270, endPoint y: 77, distance: 262.2
click at [270, 77] on tr "CAMPAIGN NAME STATUS CAMPAIGN STATS" at bounding box center [403, 78] width 714 height 26
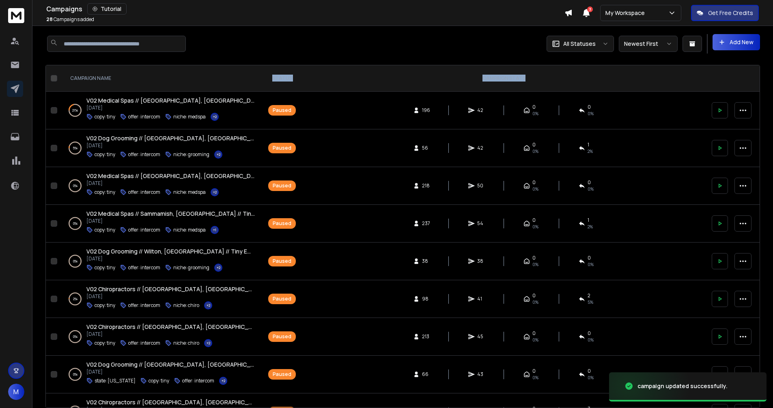
click at [269, 77] on th "STATUS" at bounding box center [281, 78] width 37 height 26
drag, startPoint x: 286, startPoint y: 75, endPoint x: 546, endPoint y: 76, distance: 260.2
click at [546, 76] on tr "CAMPAIGN NAME STATUS CAMPAIGN STATS" at bounding box center [403, 78] width 714 height 26
click at [546, 76] on th "CAMPAIGN STATS" at bounding box center [504, 78] width 406 height 26
drag, startPoint x: 546, startPoint y: 76, endPoint x: 227, endPoint y: 76, distance: 319.4
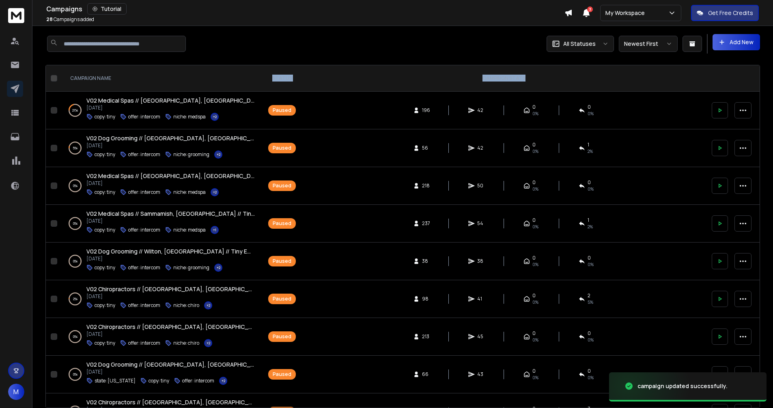
click at [227, 76] on tr "CAMPAIGN NAME STATUS CAMPAIGN STATS" at bounding box center [403, 78] width 714 height 26
click at [227, 76] on th "CAMPAIGN NAME" at bounding box center [161, 78] width 203 height 26
drag, startPoint x: 248, startPoint y: 79, endPoint x: 539, endPoint y: 81, distance: 291.0
click at [538, 82] on tr "CAMPAIGN NAME STATUS CAMPAIGN STATS" at bounding box center [403, 78] width 714 height 26
click at [539, 81] on th "CAMPAIGN STATS" at bounding box center [504, 78] width 406 height 26
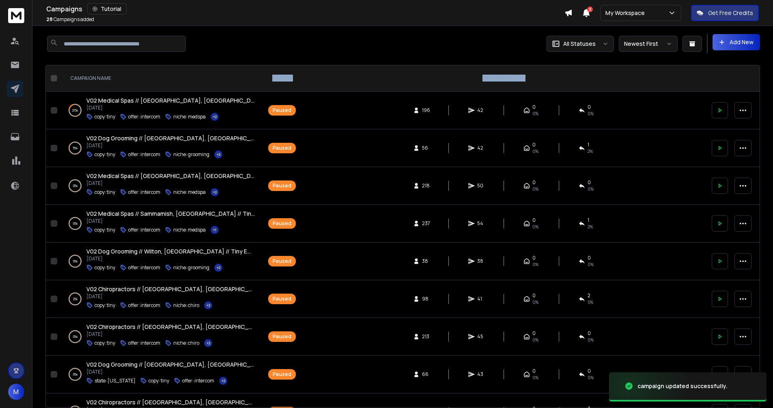
drag, startPoint x: 539, startPoint y: 81, endPoint x: 250, endPoint y: 75, distance: 289.9
click at [250, 75] on tr "CAMPAIGN NAME STATUS CAMPAIGN STATS" at bounding box center [403, 78] width 714 height 26
click at [250, 75] on th "CAMPAIGN NAME" at bounding box center [161, 78] width 203 height 26
drag, startPoint x: 250, startPoint y: 75, endPoint x: 559, endPoint y: 76, distance: 309.7
click at [559, 76] on tr "CAMPAIGN NAME STATUS CAMPAIGN STATS" at bounding box center [403, 78] width 714 height 26
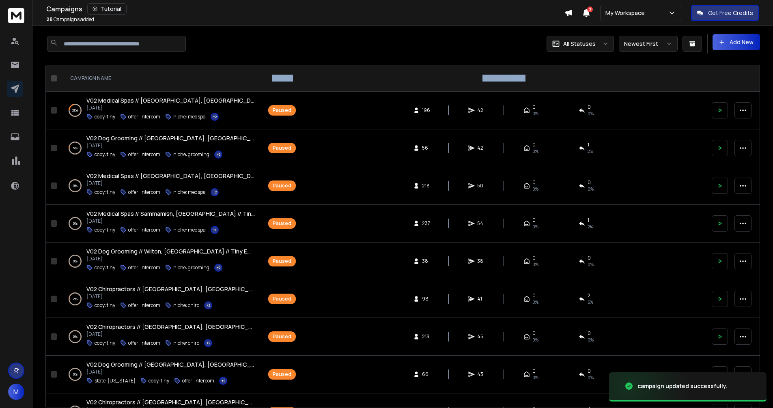
click at [559, 76] on th "CAMPAIGN STATS" at bounding box center [504, 78] width 406 height 26
drag, startPoint x: 559, startPoint y: 76, endPoint x: 253, endPoint y: 79, distance: 306.1
click at [253, 79] on tr "CAMPAIGN NAME STATUS CAMPAIGN STATS" at bounding box center [403, 78] width 714 height 26
click at [253, 79] on th "CAMPAIGN NAME" at bounding box center [161, 78] width 203 height 26
drag, startPoint x: 295, startPoint y: 73, endPoint x: 550, endPoint y: 74, distance: 255.7
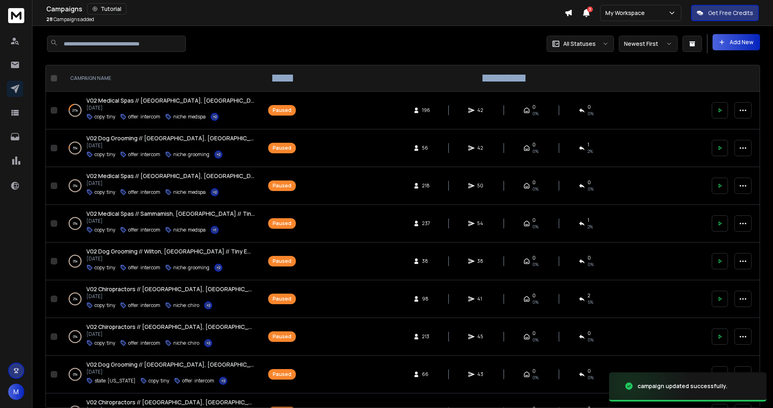
click at [548, 74] on tr "CAMPAIGN NAME STATUS CAMPAIGN STATS" at bounding box center [403, 78] width 714 height 26
click at [550, 74] on th "CAMPAIGN STATS" at bounding box center [504, 78] width 406 height 26
drag, startPoint x: 552, startPoint y: 78, endPoint x: 244, endPoint y: 77, distance: 308.5
click at [249, 78] on tr "CAMPAIGN NAME STATUS CAMPAIGN STATS" at bounding box center [403, 78] width 714 height 26
click at [244, 77] on th "CAMPAIGN NAME" at bounding box center [161, 78] width 203 height 26
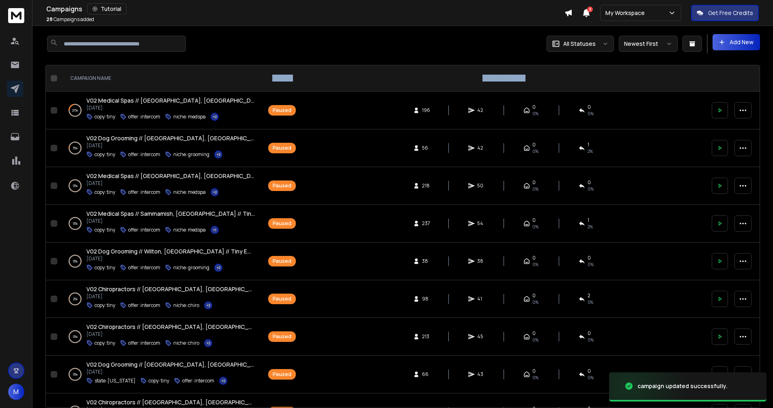
drag, startPoint x: 244, startPoint y: 77, endPoint x: 535, endPoint y: 74, distance: 291.0
click at [535, 74] on tr "CAMPAIGN NAME STATUS CAMPAIGN STATS" at bounding box center [403, 78] width 714 height 26
click at [535, 74] on th "CAMPAIGN STATS" at bounding box center [504, 78] width 406 height 26
drag, startPoint x: 535, startPoint y: 77, endPoint x: 234, endPoint y: 73, distance: 300.4
click at [234, 73] on tr "CAMPAIGN NAME STATUS CAMPAIGN STATS" at bounding box center [403, 78] width 714 height 26
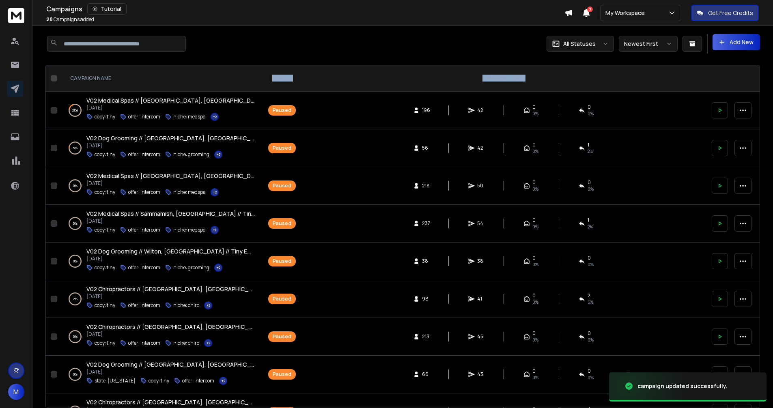
click at [234, 73] on th "CAMPAIGN NAME" at bounding box center [161, 78] width 203 height 26
drag, startPoint x: 234, startPoint y: 73, endPoint x: 547, endPoint y: 77, distance: 313.0
click at [547, 77] on tr "CAMPAIGN NAME STATUS CAMPAIGN STATS" at bounding box center [403, 78] width 714 height 26
click at [547, 77] on th "CAMPAIGN STATS" at bounding box center [504, 78] width 406 height 26
drag, startPoint x: 553, startPoint y: 78, endPoint x: 244, endPoint y: 78, distance: 308.5
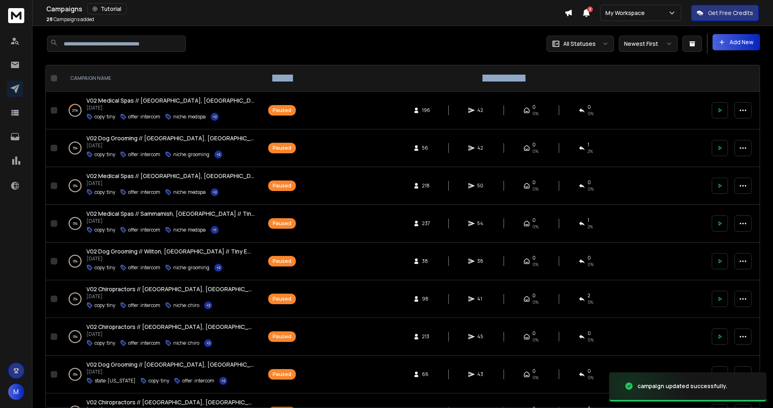
click at [244, 78] on tr "CAMPAIGN NAME STATUS CAMPAIGN STATS" at bounding box center [403, 78] width 714 height 26
click at [244, 78] on th "CAMPAIGN NAME" at bounding box center [161, 78] width 203 height 26
drag, startPoint x: 244, startPoint y: 78, endPoint x: 543, endPoint y: 79, distance: 299.1
click at [543, 79] on tr "CAMPAIGN NAME STATUS CAMPAIGN STATS" at bounding box center [403, 78] width 714 height 26
click at [543, 79] on th "CAMPAIGN STATS" at bounding box center [504, 78] width 406 height 26
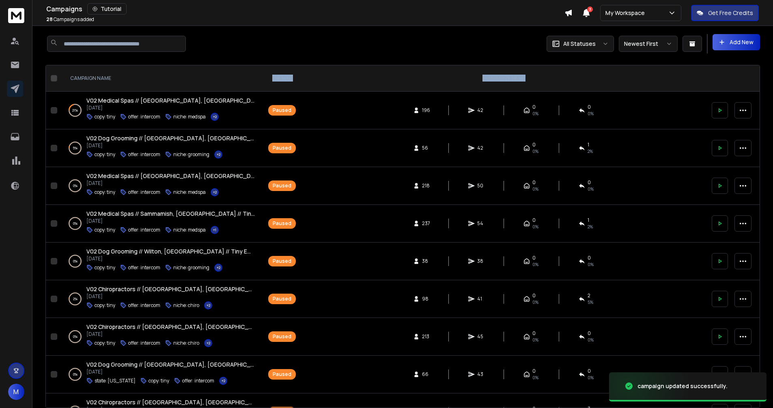
drag, startPoint x: 548, startPoint y: 80, endPoint x: 235, endPoint y: 73, distance: 313.4
click at [235, 73] on tr "CAMPAIGN NAME STATUS CAMPAIGN STATS" at bounding box center [403, 78] width 714 height 26
click at [235, 73] on th "CAMPAIGN NAME" at bounding box center [161, 78] width 203 height 26
drag, startPoint x: 235, startPoint y: 73, endPoint x: 535, endPoint y: 75, distance: 300.4
click at [535, 75] on tr "CAMPAIGN NAME STATUS CAMPAIGN STATS" at bounding box center [403, 78] width 714 height 26
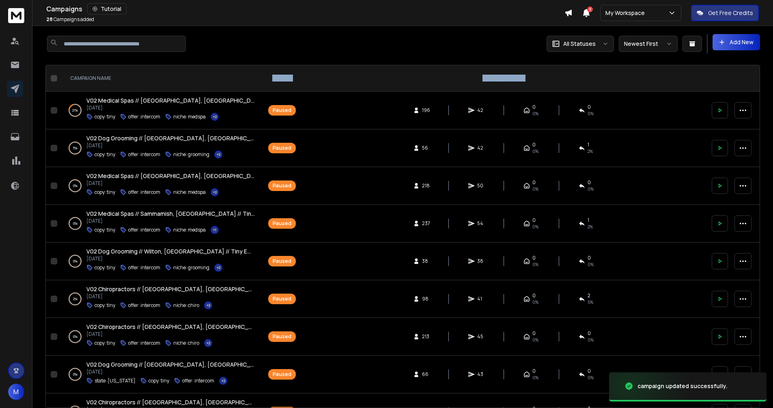
click at [536, 75] on th "CAMPAIGN STATS" at bounding box center [504, 78] width 406 height 26
drag, startPoint x: 549, startPoint y: 78, endPoint x: 264, endPoint y: 73, distance: 285.0
click at [264, 73] on tr "CAMPAIGN NAME STATUS CAMPAIGN STATS" at bounding box center [403, 78] width 714 height 26
click at [264, 73] on th "STATUS" at bounding box center [281, 78] width 37 height 26
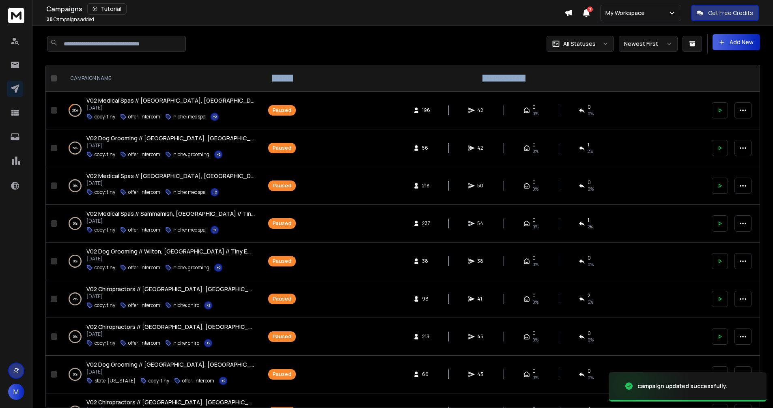
drag, startPoint x: 264, startPoint y: 73, endPoint x: 549, endPoint y: 73, distance: 284.9
click at [549, 73] on tr "CAMPAIGN NAME STATUS CAMPAIGN STATS" at bounding box center [403, 78] width 714 height 26
click at [549, 73] on th "CAMPAIGN STATS" at bounding box center [504, 78] width 406 height 26
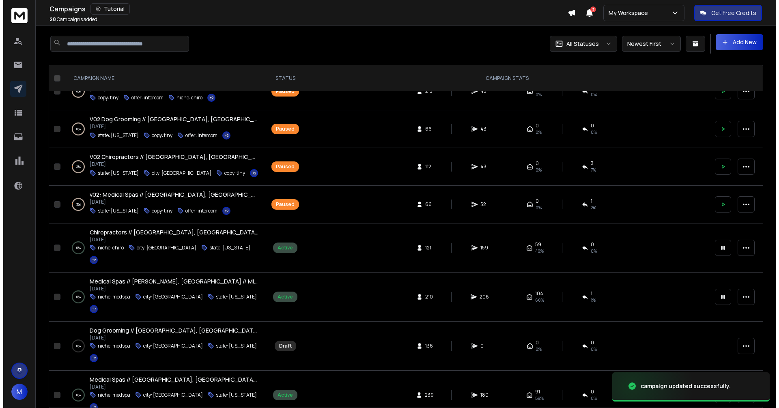
scroll to position [244, 0]
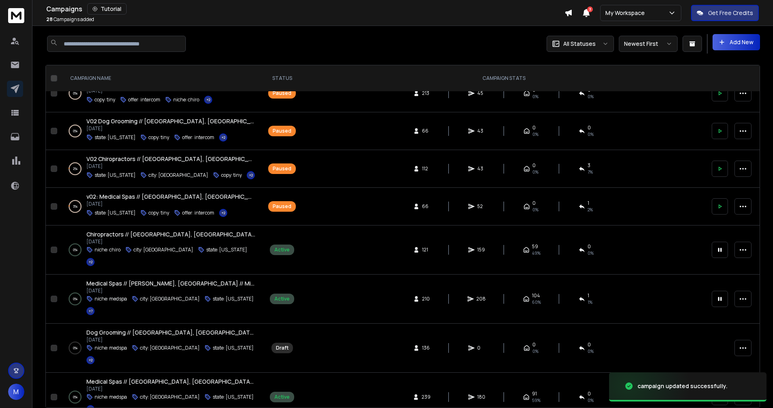
click at [181, 232] on span "Chiropractors // [GEOGRAPHIC_DATA], [GEOGRAPHIC_DATA] // Miguelv01 // Intercom" at bounding box center [202, 235] width 232 height 8
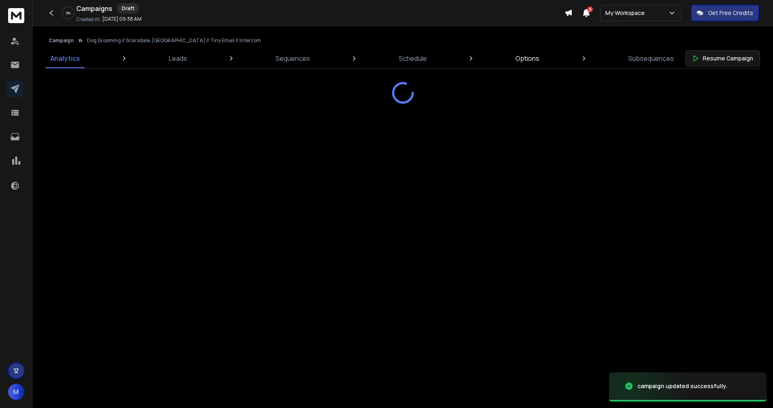
click at [535, 62] on p "Options" at bounding box center [527, 59] width 24 height 10
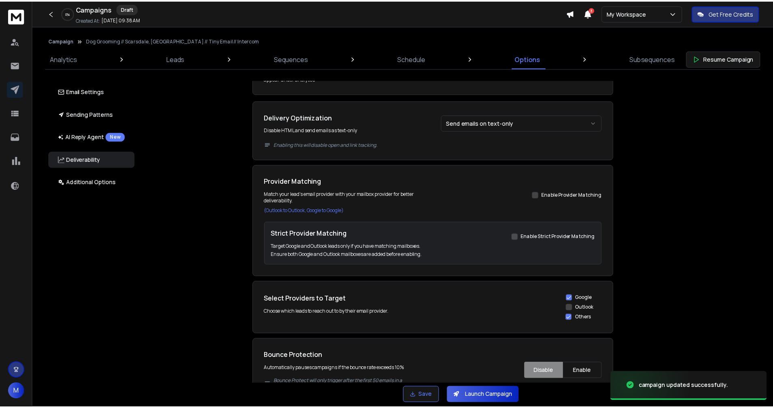
scroll to position [933, 0]
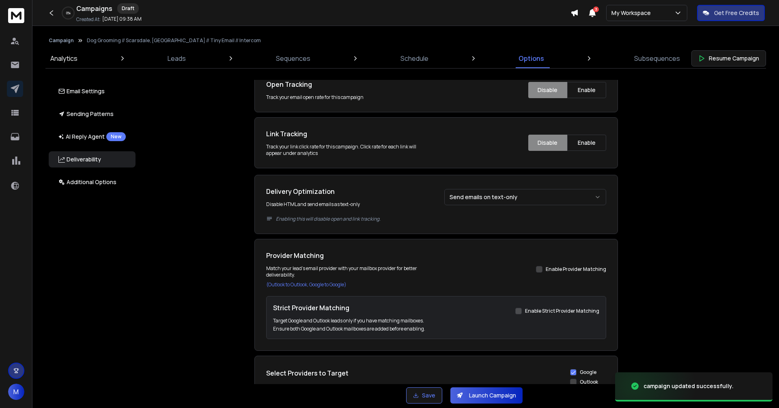
click at [80, 61] on link "Analytics" at bounding box center [63, 58] width 37 height 19
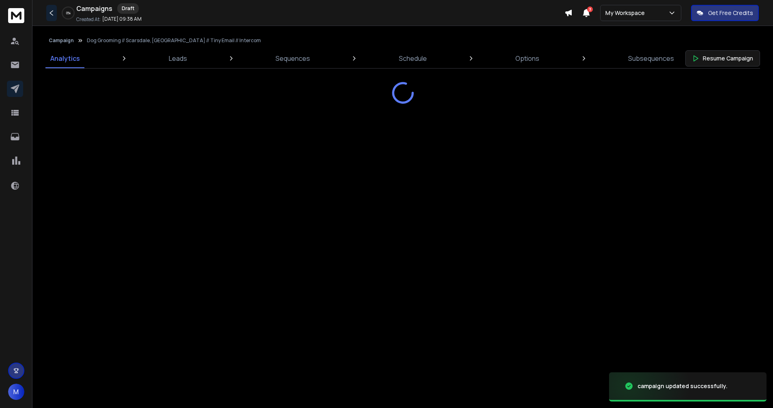
click at [50, 8] on button at bounding box center [51, 13] width 11 height 16
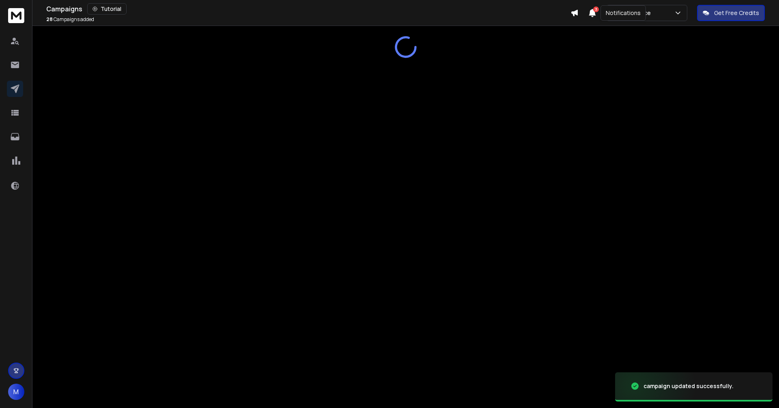
click at [597, 17] on div "3 My Workspace Get Free Credits" at bounding box center [668, 13] width 194 height 16
click at [596, 12] on icon at bounding box center [592, 13] width 7 height 8
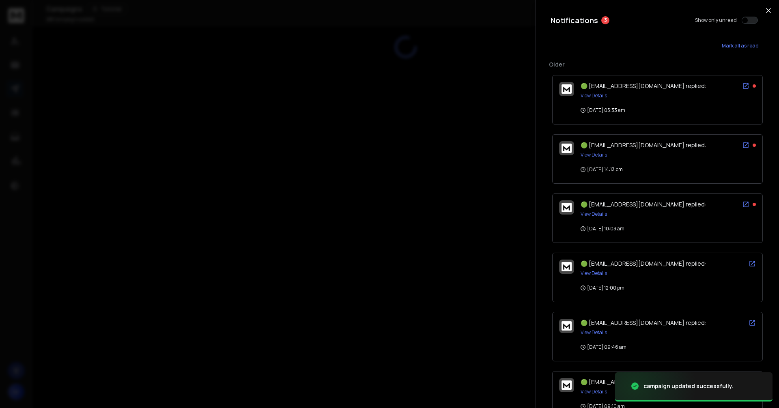
click at [768, 13] on icon "button" at bounding box center [769, 10] width 8 height 8
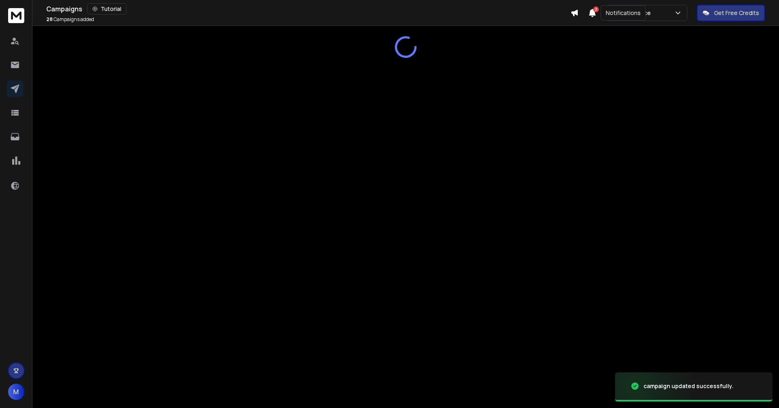
click at [597, 17] on icon at bounding box center [593, 13] width 8 height 8
click at [11, 86] on icon at bounding box center [15, 89] width 10 height 10
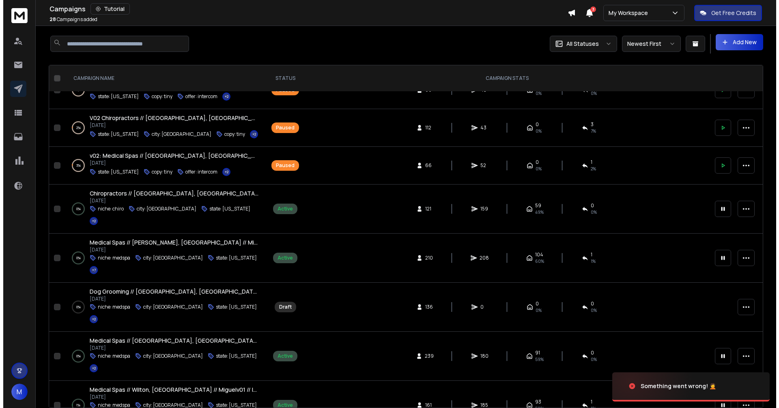
scroll to position [284, 0]
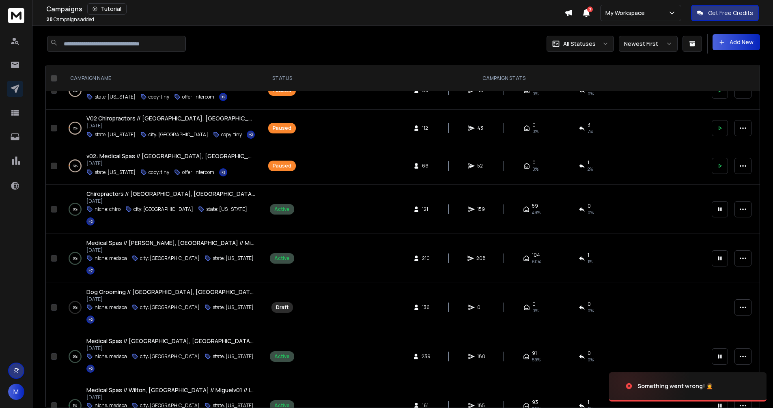
click at [227, 191] on span "Chiropractors // [GEOGRAPHIC_DATA], [GEOGRAPHIC_DATA] // Miguelv01 // Intercom" at bounding box center [202, 194] width 232 height 8
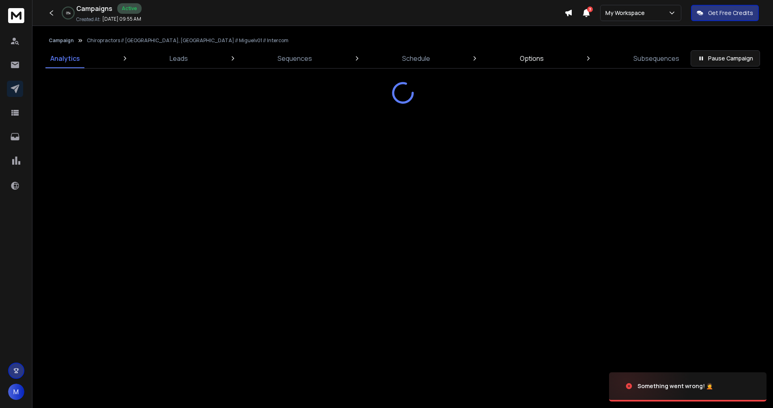
click at [525, 60] on p "Options" at bounding box center [532, 59] width 24 height 10
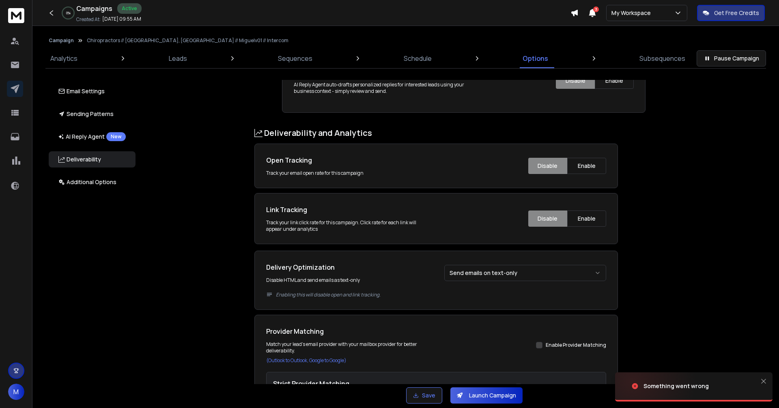
scroll to position [730, 0]
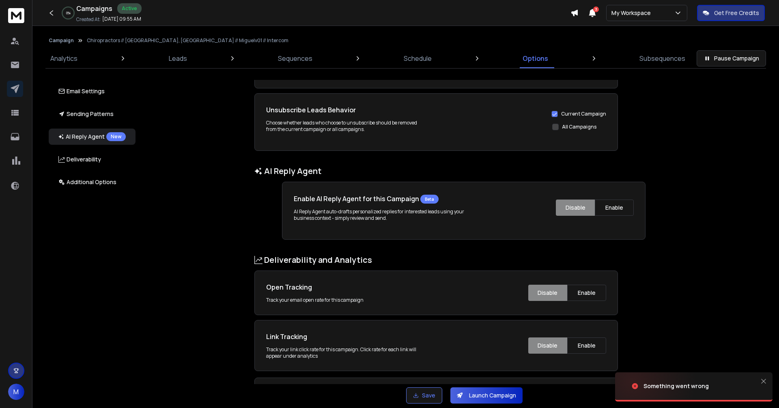
click at [651, 380] on div "Something went wrong" at bounding box center [670, 387] width 97 height 28
click at [761, 382] on icon "Notifications (F8)" at bounding box center [764, 381] width 8 height 8
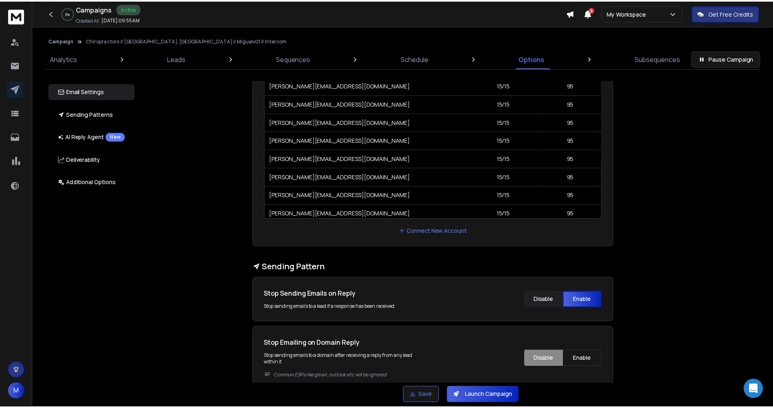
scroll to position [0, 0]
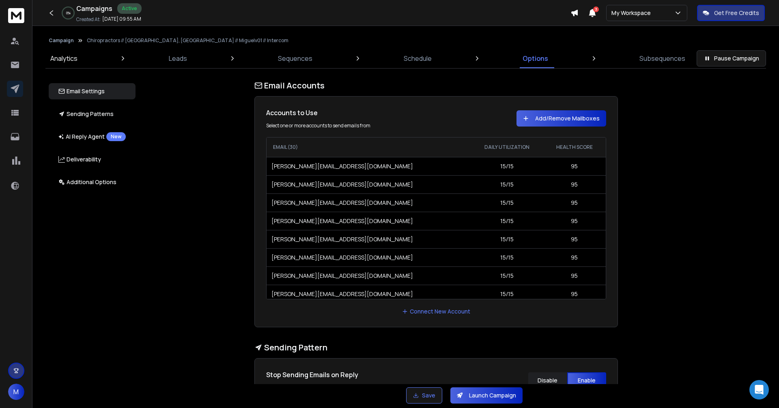
click at [75, 60] on p "Analytics" at bounding box center [63, 59] width 27 height 10
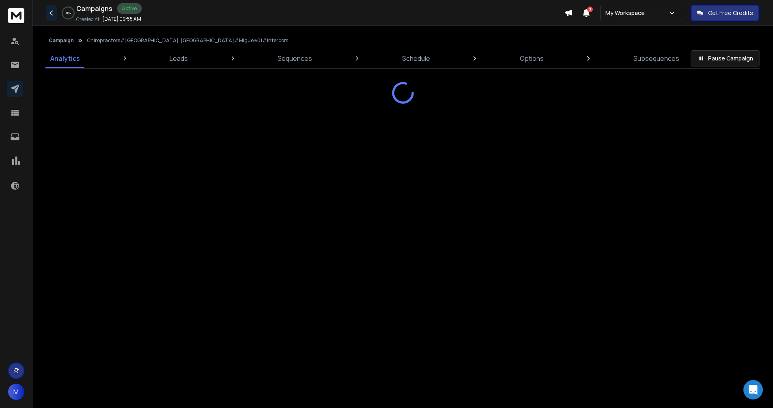
click at [48, 12] on icon at bounding box center [51, 12] width 7 height 7
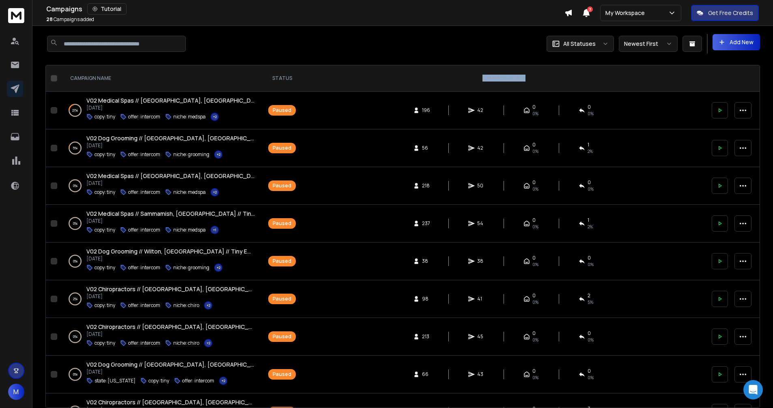
drag, startPoint x: 474, startPoint y: 76, endPoint x: 550, endPoint y: 78, distance: 75.9
click at [550, 78] on th "CAMPAIGN STATS" at bounding box center [504, 78] width 406 height 26
drag, startPoint x: 550, startPoint y: 78, endPoint x: 234, endPoint y: 79, distance: 316.6
click at [234, 79] on tr "CAMPAIGN NAME STATUS CAMPAIGN STATS" at bounding box center [403, 78] width 714 height 26
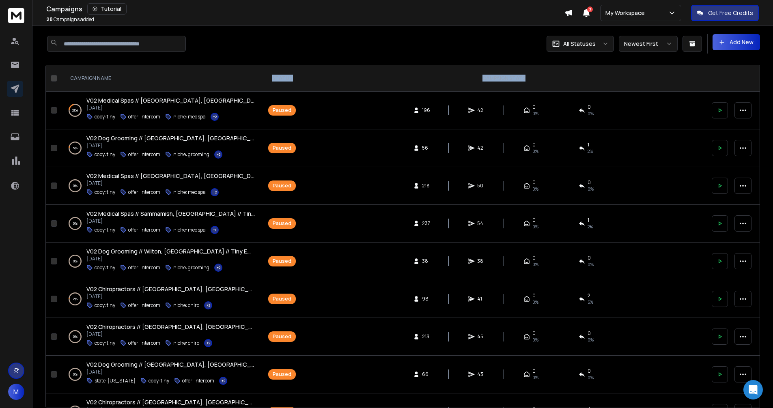
click at [234, 79] on th "CAMPAIGN NAME" at bounding box center [161, 78] width 203 height 26
drag, startPoint x: 234, startPoint y: 79, endPoint x: 533, endPoint y: 87, distance: 299.7
click at [533, 87] on tr "CAMPAIGN NAME STATUS CAMPAIGN STATS" at bounding box center [403, 78] width 714 height 26
click at [533, 87] on th "CAMPAIGN STATS" at bounding box center [504, 78] width 406 height 26
click at [589, 47] on p "All Statuses" at bounding box center [579, 44] width 32 height 8
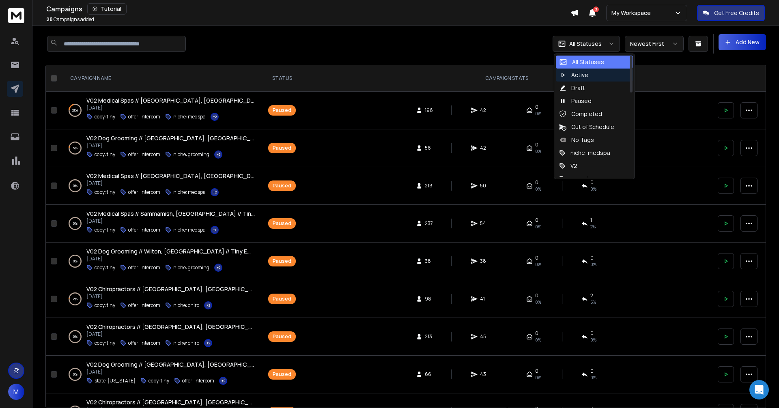
click at [584, 70] on div "Active" at bounding box center [594, 75] width 77 height 13
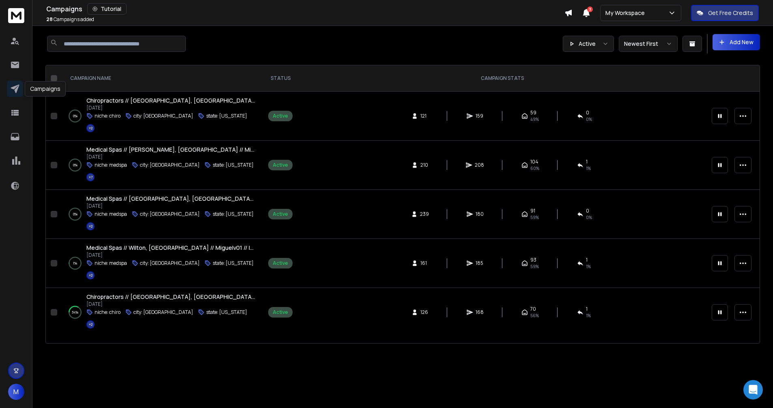
click at [10, 92] on icon at bounding box center [15, 89] width 10 height 10
click at [587, 17] on icon at bounding box center [586, 13] width 8 height 8
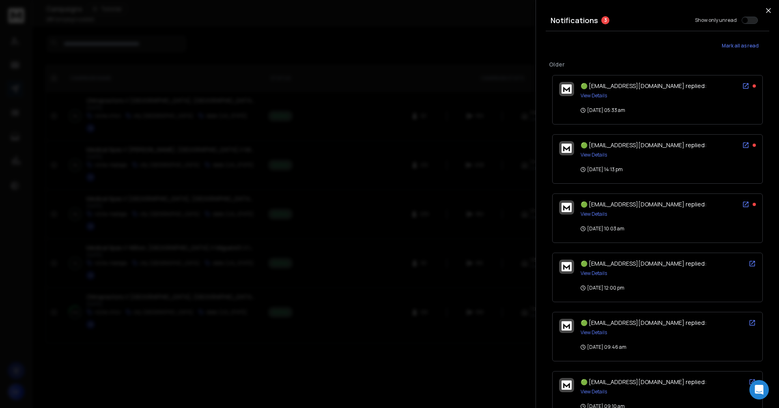
click at [766, 12] on icon "button" at bounding box center [769, 10] width 8 height 8
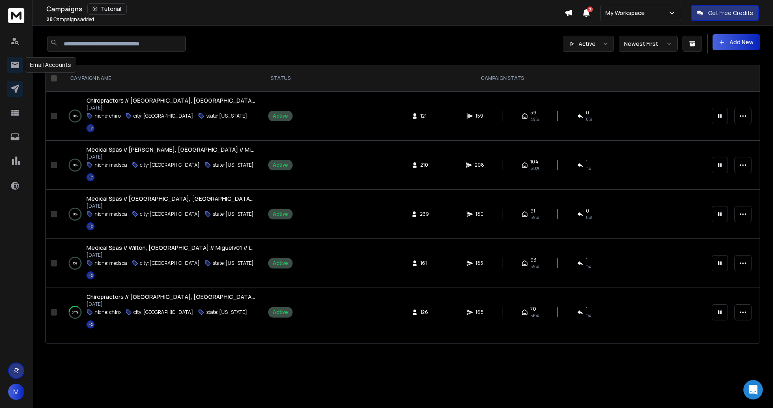
click at [16, 66] on icon at bounding box center [15, 65] width 8 height 6
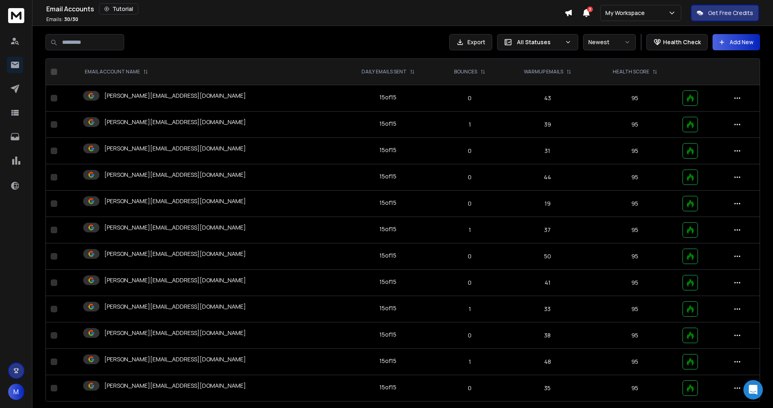
click at [412, 38] on div at bounding box center [244, 42] width 399 height 16
drag, startPoint x: 84, startPoint y: 73, endPoint x: 673, endPoint y: 78, distance: 589.0
click at [673, 78] on tr "EMAIL ACCOUNT NAME DAILY EMAILS SENT BOUNCES WARMUP EMAILS HEALTH SCORE" at bounding box center [403, 72] width 714 height 26
click at [682, 73] on th at bounding box center [696, 72] width 37 height 26
drag, startPoint x: 690, startPoint y: 71, endPoint x: 82, endPoint y: 72, distance: 607.6
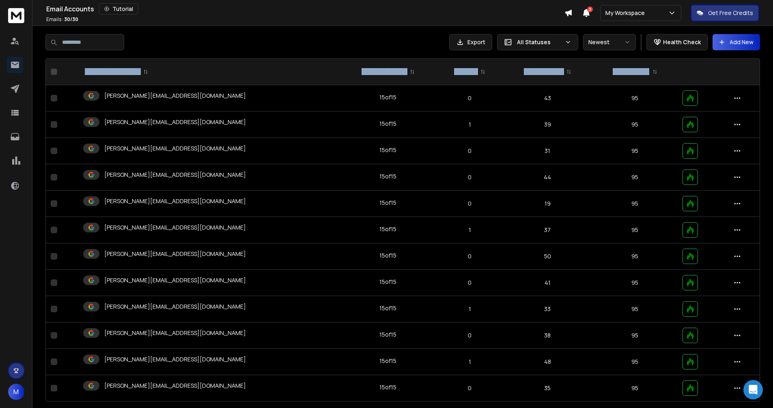
click at [82, 72] on tr "EMAIL ACCOUNT NAME DAILY EMAILS SENT BOUNCES WARMUP EMAILS HEALTH SCORE" at bounding box center [403, 72] width 714 height 26
click at [82, 72] on th "EMAIL ACCOUNT NAME" at bounding box center [208, 72] width 261 height 26
drag, startPoint x: 74, startPoint y: 69, endPoint x: 658, endPoint y: 78, distance: 584.1
click at [658, 78] on tr "EMAIL ACCOUNT NAME DAILY EMAILS SENT BOUNCES WARMUP EMAILS HEALTH SCORE" at bounding box center [403, 72] width 714 height 26
click at [247, 44] on div at bounding box center [244, 42] width 399 height 16
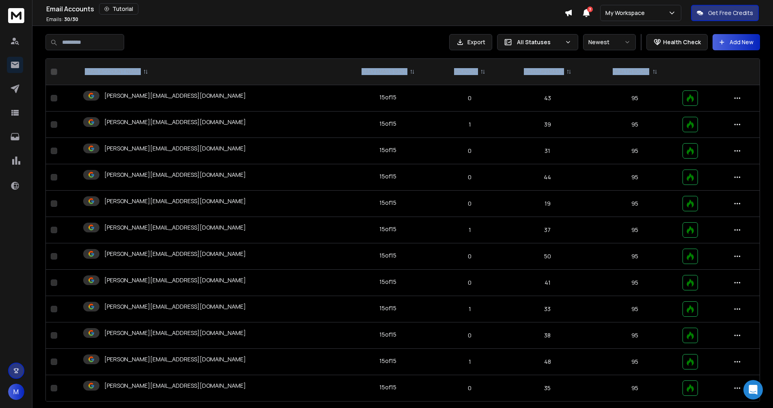
drag, startPoint x: 82, startPoint y: 73, endPoint x: 710, endPoint y: 75, distance: 627.9
click at [710, 75] on tr "EMAIL ACCOUNT NAME DAILY EMAILS SENT BOUNCES WARMUP EMAILS HEALTH SCORE" at bounding box center [403, 72] width 714 height 26
click at [263, 39] on div at bounding box center [244, 42] width 399 height 16
click at [17, 66] on icon at bounding box center [15, 65] width 8 height 6
click at [17, 87] on icon at bounding box center [15, 89] width 10 height 10
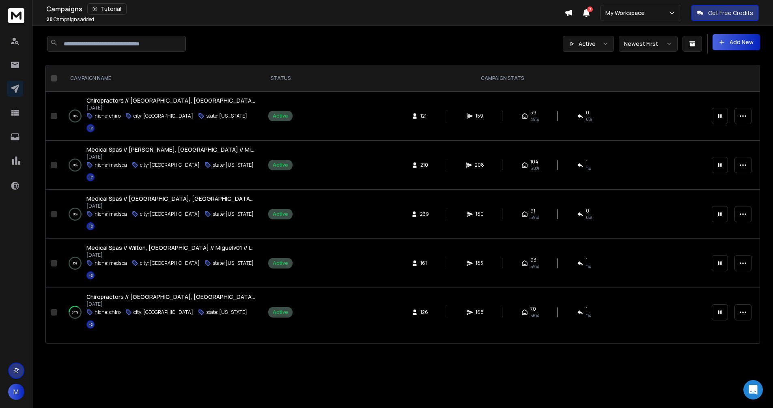
click at [340, 49] on div at bounding box center [224, 43] width 358 height 19
click at [163, 43] on input at bounding box center [116, 44] width 139 height 16
click at [223, 39] on div at bounding box center [224, 43] width 358 height 19
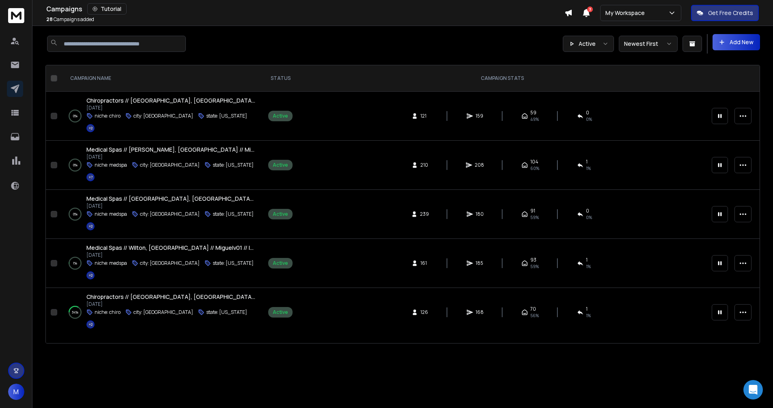
click at [150, 6] on div "Campaigns Tutorial" at bounding box center [305, 8] width 518 height 11
click at [645, 45] on button "Newest First" at bounding box center [648, 44] width 59 height 16
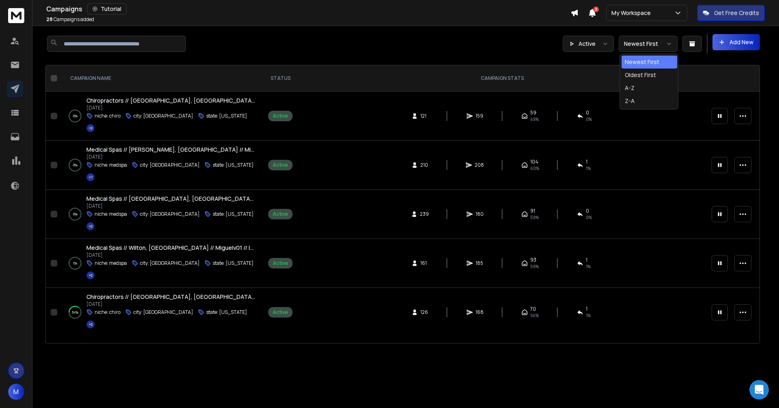
click at [652, 41] on button "Newest First" at bounding box center [648, 44] width 59 height 16
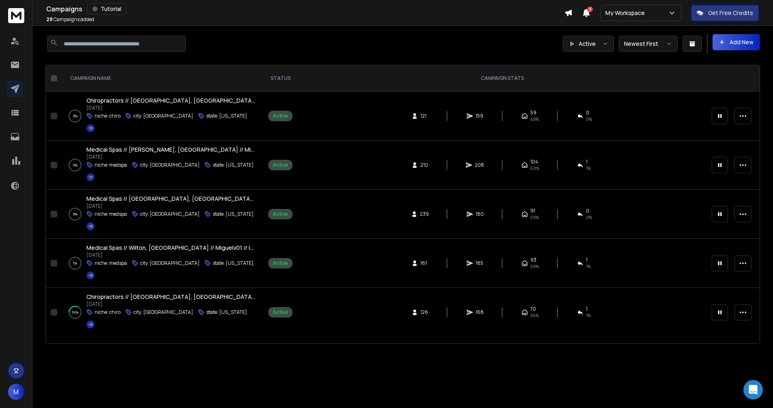
click at [516, 37] on div "Campaigns 28 Campaigns Added Active Newest First Add New" at bounding box center [582, 43] width 358 height 19
click at [17, 66] on icon at bounding box center [15, 65] width 8 height 6
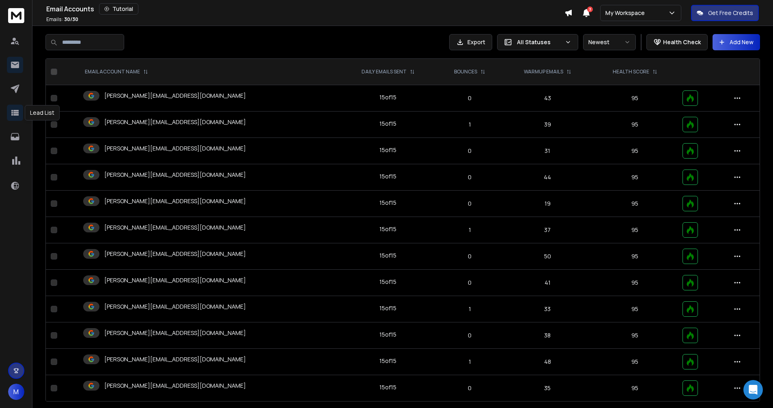
click at [19, 114] on icon at bounding box center [15, 113] width 10 height 10
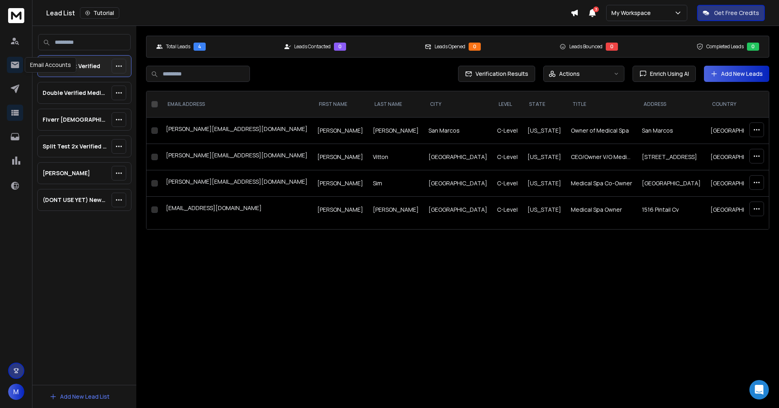
click at [16, 70] on link at bounding box center [15, 65] width 16 height 16
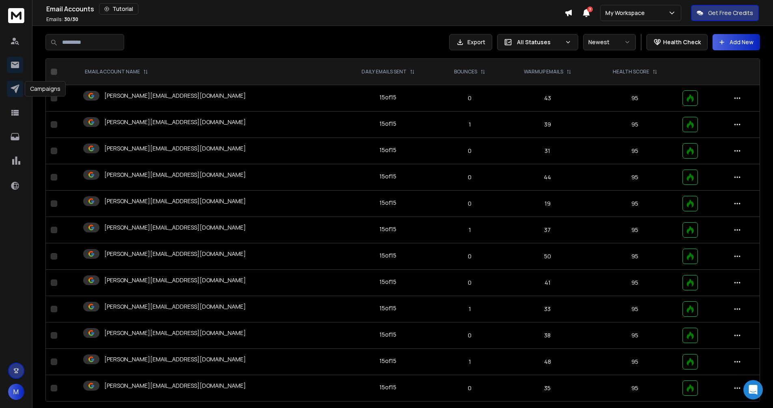
click at [14, 91] on icon at bounding box center [15, 89] width 10 height 10
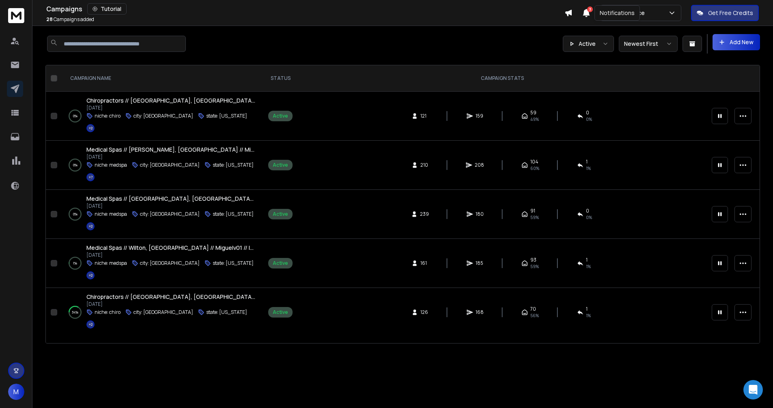
click at [590, 13] on icon at bounding box center [586, 13] width 7 height 8
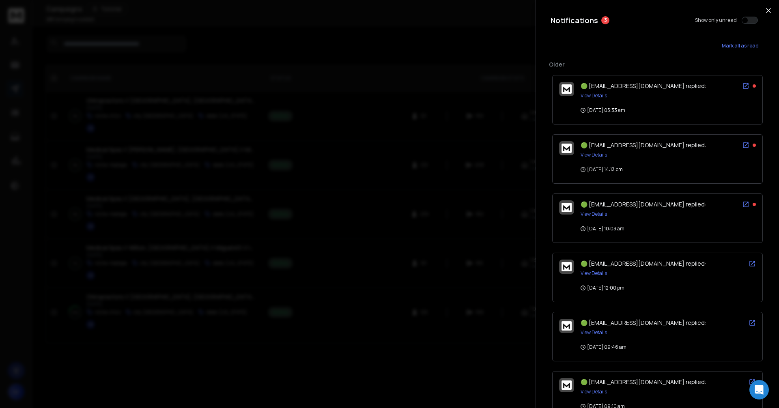
click at [767, 10] on icon "button" at bounding box center [769, 11] width 4 height 4
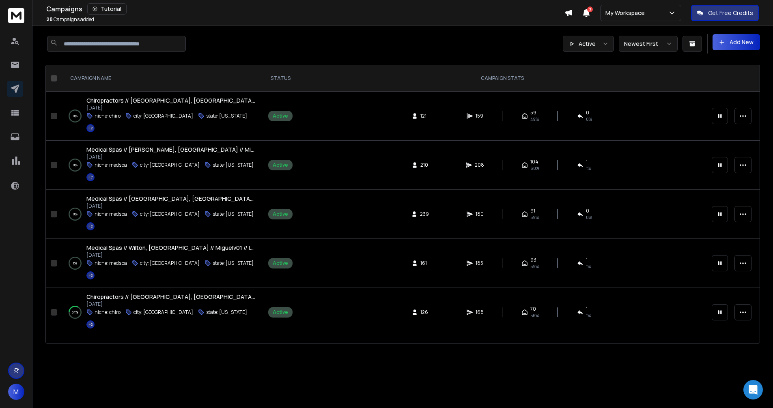
click at [466, 52] on div "Campaigns 28 Campaigns Added Active Newest First Add New" at bounding box center [582, 43] width 358 height 19
click at [483, 36] on div "Campaigns 28 Campaigns Added Active Newest First Add New" at bounding box center [582, 43] width 358 height 19
click at [520, 37] on div "Campaigns 28 Campaigns Added Active Newest First Add New" at bounding box center [582, 43] width 358 height 19
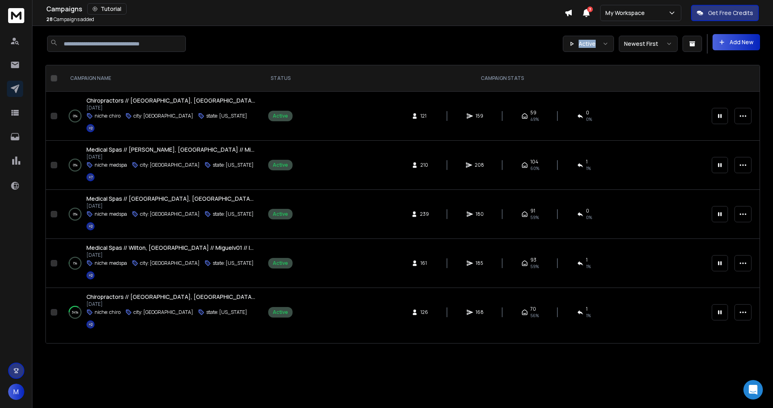
click at [520, 37] on div "Campaigns 28 Campaigns Added Active Newest First Add New" at bounding box center [582, 43] width 358 height 19
click at [16, 114] on icon at bounding box center [14, 113] width 7 height 6
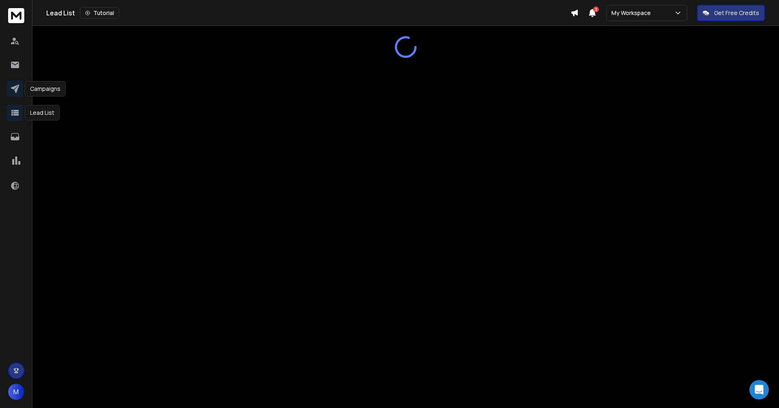
click at [17, 91] on icon at bounding box center [15, 89] width 10 height 10
click at [20, 139] on link at bounding box center [15, 137] width 16 height 16
click at [15, 137] on icon at bounding box center [15, 137] width 10 height 10
click at [19, 134] on icon at bounding box center [15, 137] width 10 height 10
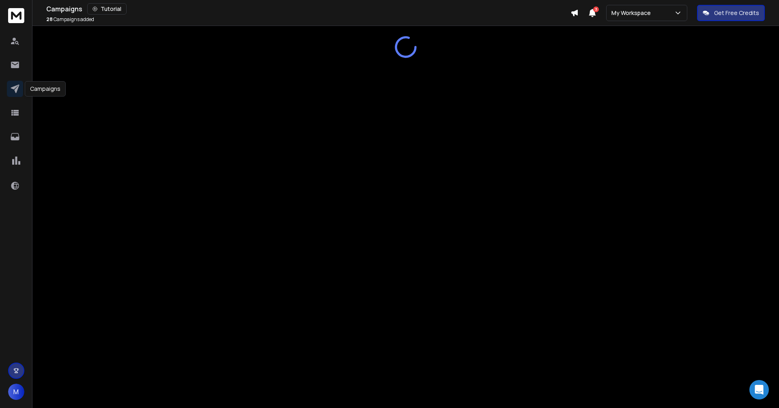
click at [11, 83] on link at bounding box center [15, 89] width 16 height 16
click at [11, 65] on icon at bounding box center [15, 65] width 8 height 6
click at [12, 92] on icon at bounding box center [15, 89] width 10 height 10
click at [12, 87] on icon at bounding box center [15, 89] width 9 height 9
click at [10, 139] on icon at bounding box center [15, 137] width 10 height 10
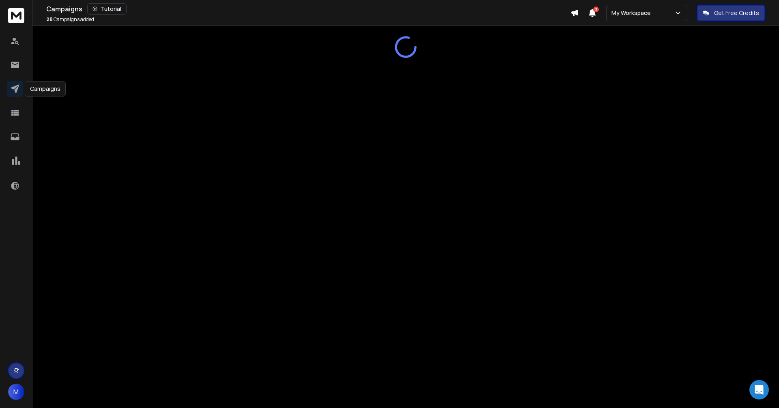
click at [16, 86] on icon at bounding box center [15, 89] width 9 height 9
click at [29, 82] on div "M" at bounding box center [16, 204] width 32 height 408
click at [22, 88] on link at bounding box center [15, 89] width 16 height 16
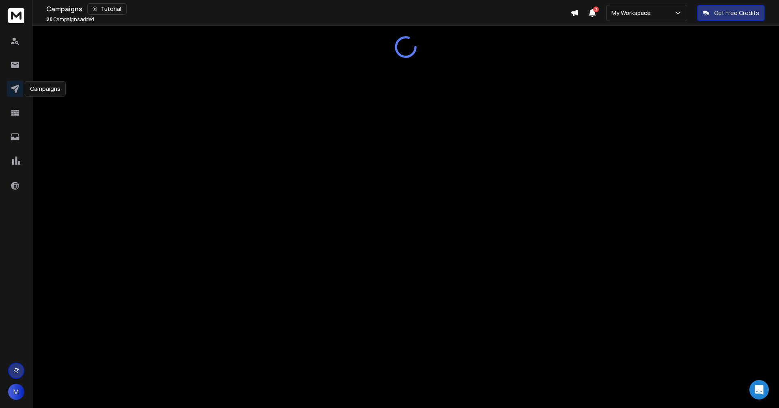
click at [27, 86] on div "Campaigns" at bounding box center [45, 88] width 41 height 15
click at [30, 75] on div "M" at bounding box center [16, 204] width 32 height 408
click at [18, 86] on icon at bounding box center [15, 89] width 9 height 9
click at [22, 131] on link at bounding box center [15, 137] width 16 height 16
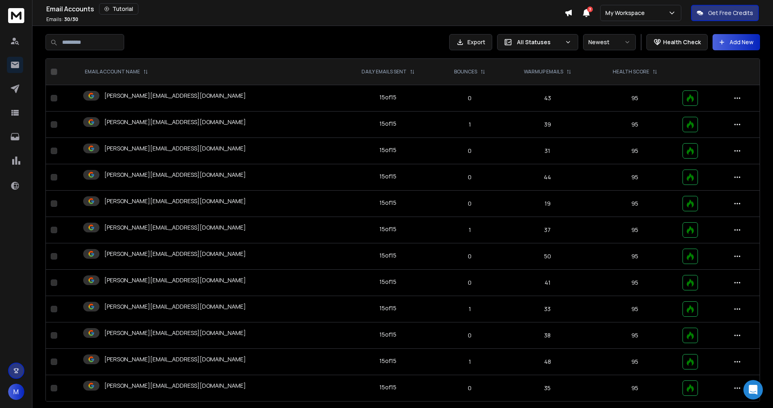
click at [621, 41] on button "Newest" at bounding box center [609, 42] width 53 height 16
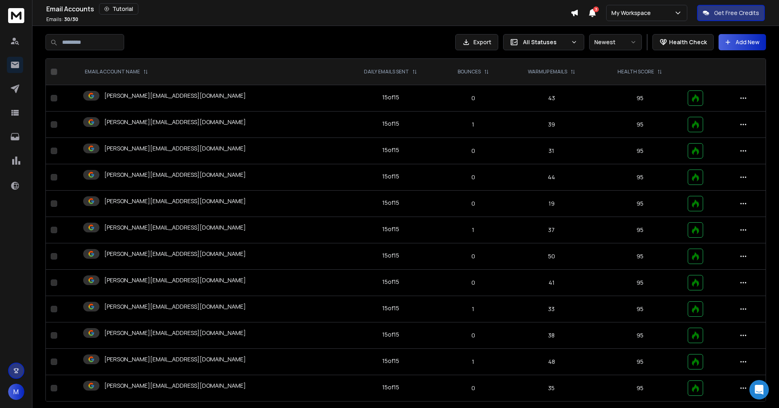
click at [620, 41] on button "Newest" at bounding box center [615, 42] width 53 height 16
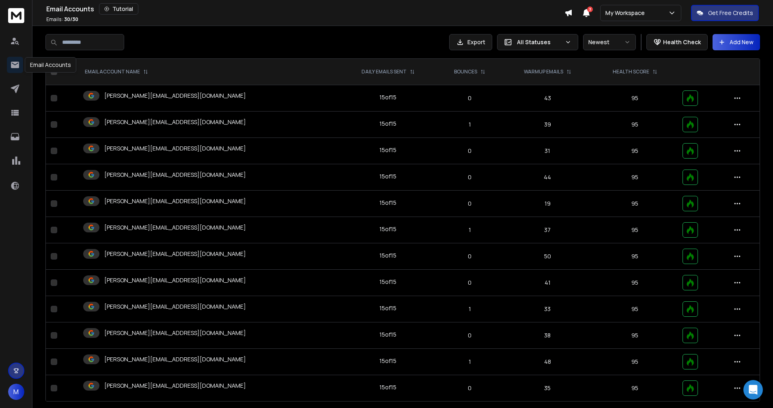
click at [15, 66] on icon at bounding box center [15, 65] width 8 height 6
click at [16, 89] on icon at bounding box center [15, 89] width 9 height 9
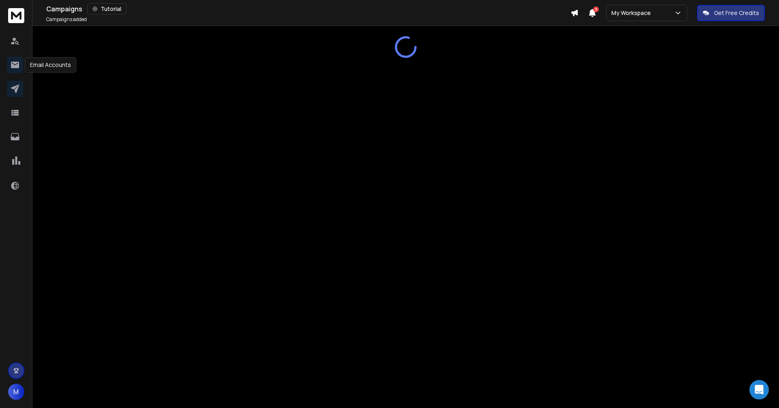
click at [18, 67] on icon at bounding box center [15, 65] width 8 height 6
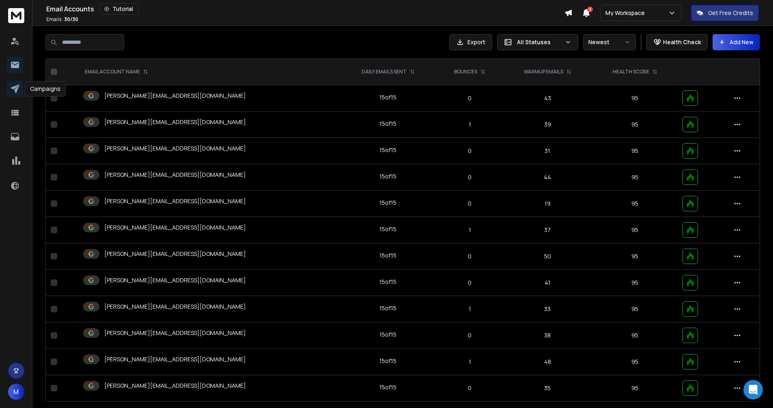
click at [13, 91] on icon at bounding box center [15, 89] width 10 height 10
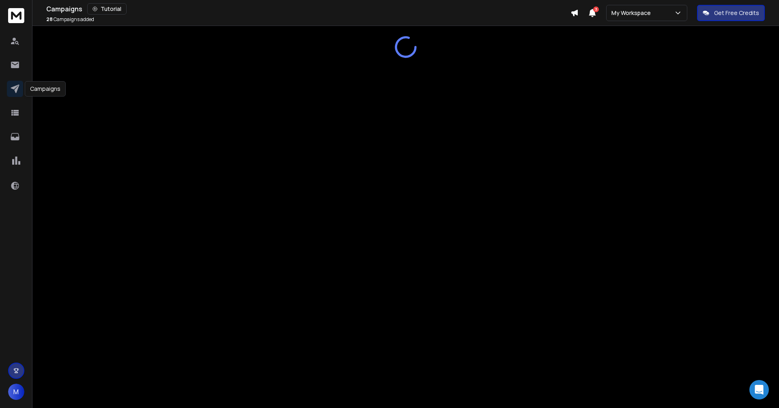
click at [19, 87] on icon at bounding box center [15, 89] width 10 height 10
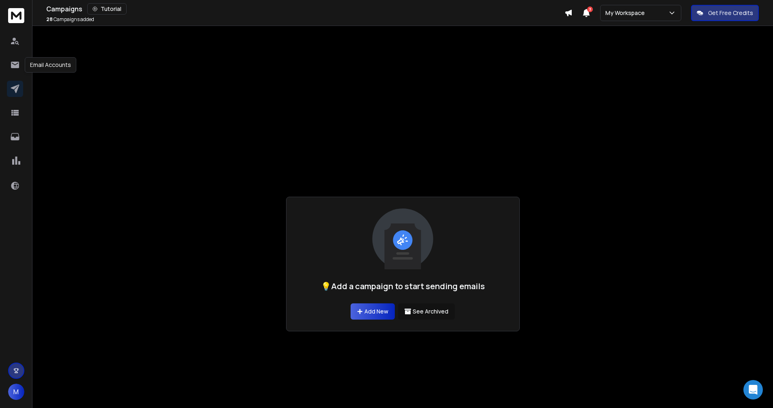
click at [16, 88] on icon at bounding box center [15, 89] width 10 height 10
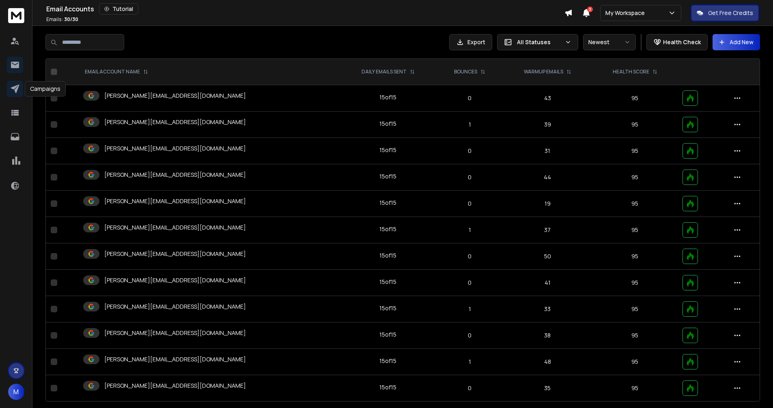
click at [12, 86] on icon at bounding box center [15, 89] width 10 height 10
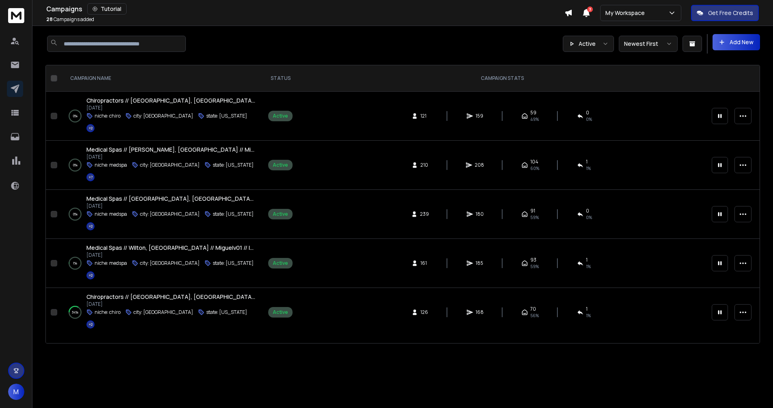
click at [198, 99] on span "Chiropractors // [GEOGRAPHIC_DATA], [GEOGRAPHIC_DATA] // Miguelv01 // Intercom" at bounding box center [202, 101] width 232 height 8
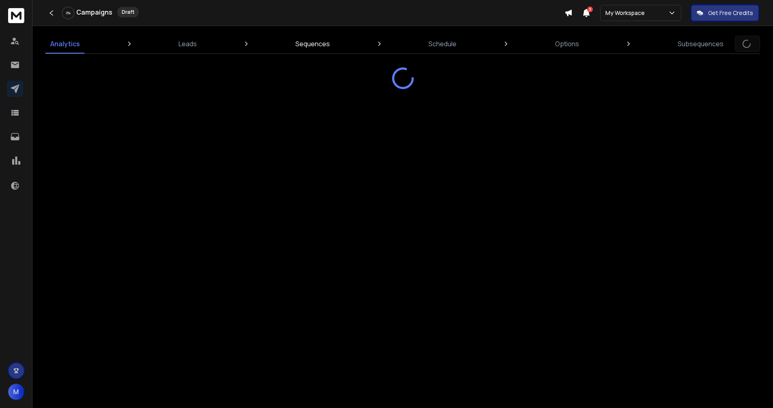
click at [299, 44] on p "Sequences" at bounding box center [312, 44] width 35 height 10
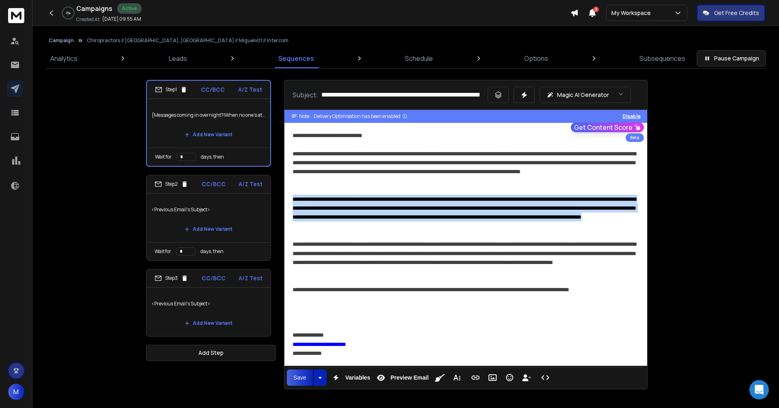
drag, startPoint x: 294, startPoint y: 201, endPoint x: 556, endPoint y: 224, distance: 262.8
click at [556, 224] on div "**********" at bounding box center [466, 213] width 347 height 37
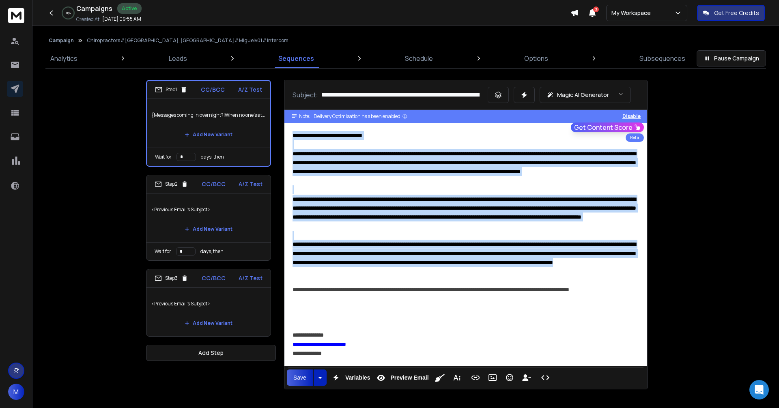
drag, startPoint x: 500, startPoint y: 271, endPoint x: 291, endPoint y: 139, distance: 246.8
click at [291, 139] on div "**********" at bounding box center [466, 244] width 363 height 243
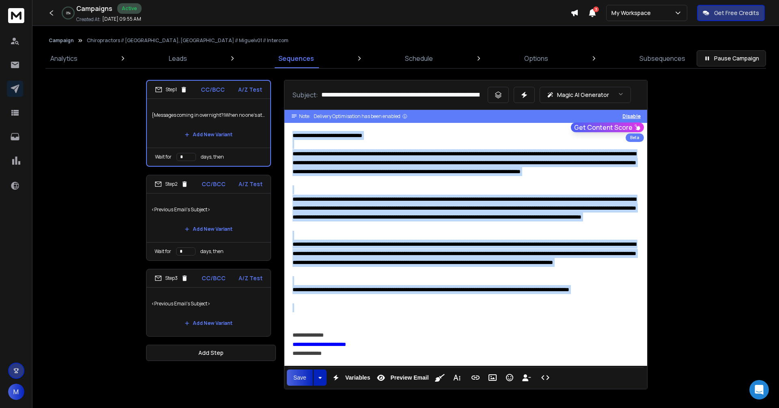
drag, startPoint x: 291, startPoint y: 139, endPoint x: 423, endPoint y: 298, distance: 206.4
click at [423, 298] on div "**********" at bounding box center [466, 244] width 363 height 243
click at [423, 298] on div "**********" at bounding box center [466, 294] width 347 height 18
drag, startPoint x: 438, startPoint y: 300, endPoint x: 291, endPoint y: 137, distance: 218.7
click at [291, 137] on div "**********" at bounding box center [466, 244] width 363 height 243
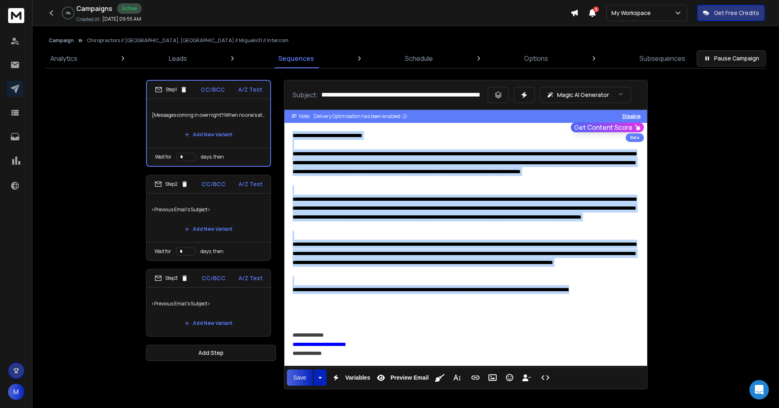
click at [291, 137] on div "**********" at bounding box center [466, 244] width 363 height 243
drag, startPoint x: 308, startPoint y: 145, endPoint x: 435, endPoint y: 314, distance: 210.7
click at [435, 314] on div "**********" at bounding box center [466, 244] width 363 height 243
click at [435, 314] on div at bounding box center [466, 317] width 347 height 9
drag, startPoint x: 461, startPoint y: 303, endPoint x: 284, endPoint y: 119, distance: 256.1
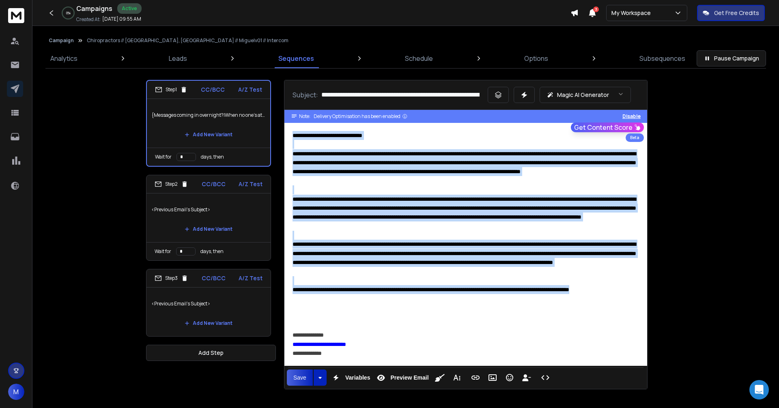
click at [274, 109] on div "**********" at bounding box center [406, 235] width 520 height 310
click at [306, 143] on div at bounding box center [466, 144] width 347 height 9
drag, startPoint x: 290, startPoint y: 135, endPoint x: 491, endPoint y: 301, distance: 261.2
click at [491, 301] on div "**********" at bounding box center [466, 244] width 363 height 243
click at [491, 301] on div "**********" at bounding box center [466, 294] width 347 height 18
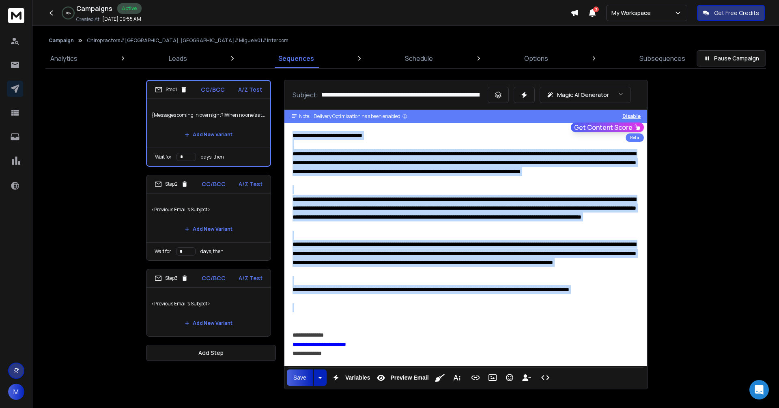
drag, startPoint x: 491, startPoint y: 301, endPoint x: 293, endPoint y: 137, distance: 257.5
click at [293, 137] on div "**********" at bounding box center [466, 244] width 363 height 243
click at [293, 137] on div "**********" at bounding box center [466, 135] width 347 height 9
drag, startPoint x: 293, startPoint y: 137, endPoint x: 431, endPoint y: 302, distance: 215.3
click at [431, 302] on div "**********" at bounding box center [466, 244] width 363 height 243
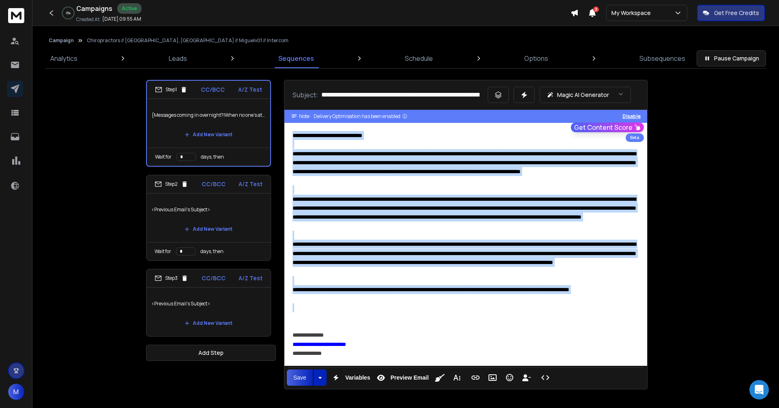
click at [431, 302] on div "**********" at bounding box center [466, 294] width 347 height 18
drag, startPoint x: 431, startPoint y: 302, endPoint x: 288, endPoint y: 134, distance: 220.3
click at [288, 134] on div "**********" at bounding box center [466, 244] width 363 height 243
click at [297, 137] on div "**********" at bounding box center [466, 135] width 347 height 9
drag, startPoint x: 290, startPoint y: 134, endPoint x: 457, endPoint y: 302, distance: 237.1
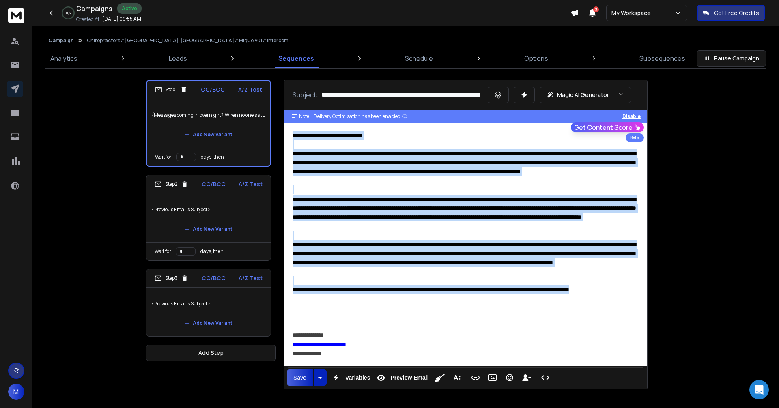
click at [457, 302] on div "**********" at bounding box center [466, 244] width 363 height 243
click at [457, 302] on div "**********" at bounding box center [466, 294] width 347 height 18
drag, startPoint x: 464, startPoint y: 302, endPoint x: 287, endPoint y: 133, distance: 244.0
click at [287, 133] on div "**********" at bounding box center [466, 244] width 363 height 243
click at [289, 133] on div "**********" at bounding box center [466, 244] width 363 height 243
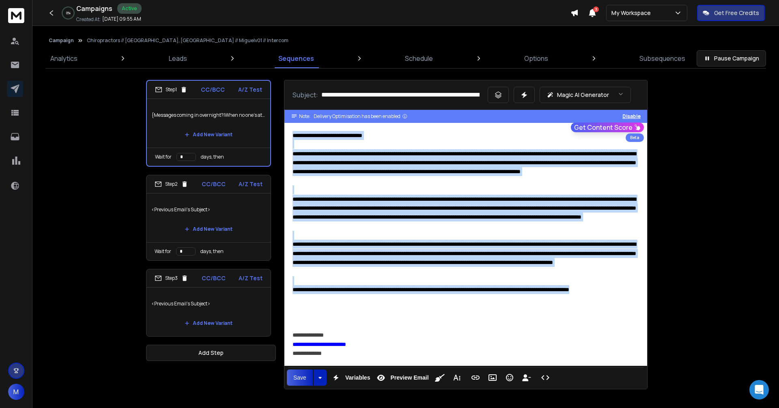
click at [289, 134] on div "**********" at bounding box center [466, 244] width 363 height 243
click at [293, 134] on div "**********" at bounding box center [466, 135] width 347 height 9
drag, startPoint x: 293, startPoint y: 134, endPoint x: 437, endPoint y: 330, distance: 243.3
click at [437, 330] on div "**********" at bounding box center [466, 244] width 363 height 243
drag, startPoint x: 371, startPoint y: 352, endPoint x: 289, endPoint y: 129, distance: 237.4
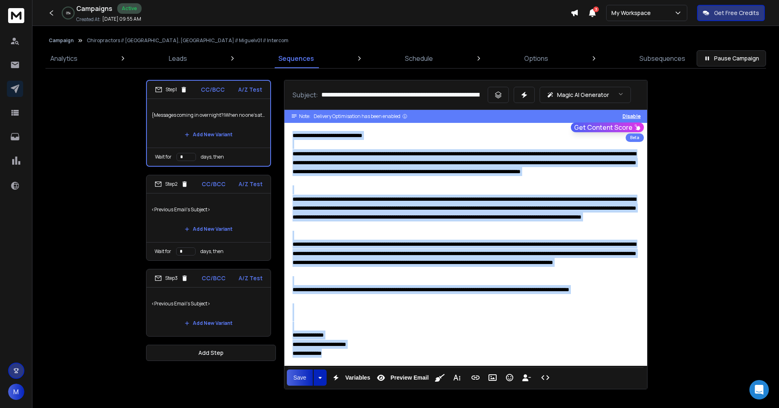
click at [289, 129] on div "**********" at bounding box center [466, 244] width 363 height 243
click at [293, 132] on div "**********" at bounding box center [466, 135] width 347 height 9
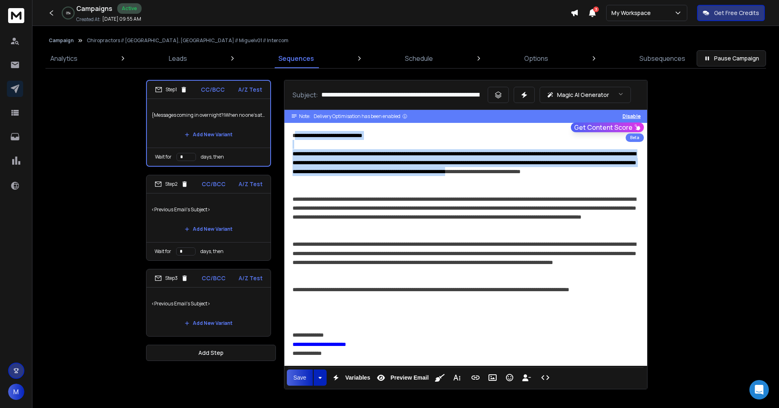
drag, startPoint x: 294, startPoint y: 135, endPoint x: 358, endPoint y: 185, distance: 80.7
click at [358, 185] on div "**********" at bounding box center [466, 244] width 363 height 243
click at [302, 139] on div "**********" at bounding box center [466, 135] width 347 height 9
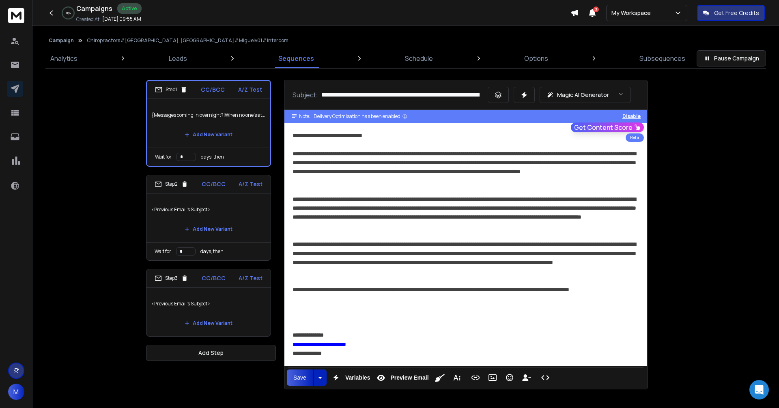
click at [293, 136] on div "**********" at bounding box center [466, 244] width 363 height 243
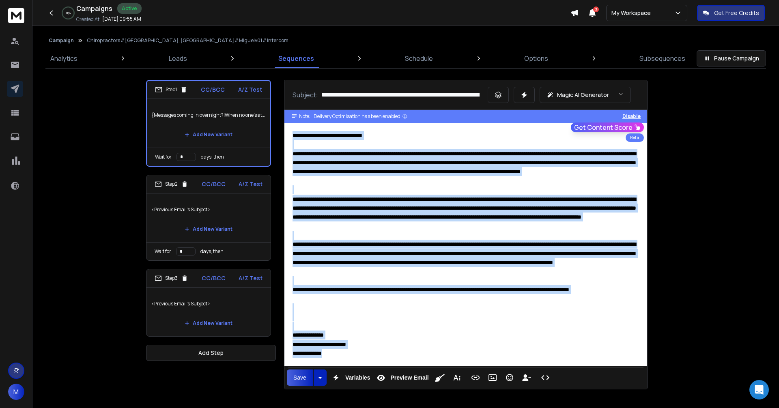
drag, startPoint x: 293, startPoint y: 136, endPoint x: 382, endPoint y: 356, distance: 237.8
click at [382, 356] on div "**********" at bounding box center [466, 244] width 363 height 243
click at [382, 356] on div "**********" at bounding box center [466, 344] width 347 height 27
drag, startPoint x: 384, startPoint y: 356, endPoint x: 292, endPoint y: 134, distance: 240.0
click at [292, 134] on div "**********" at bounding box center [466, 244] width 363 height 243
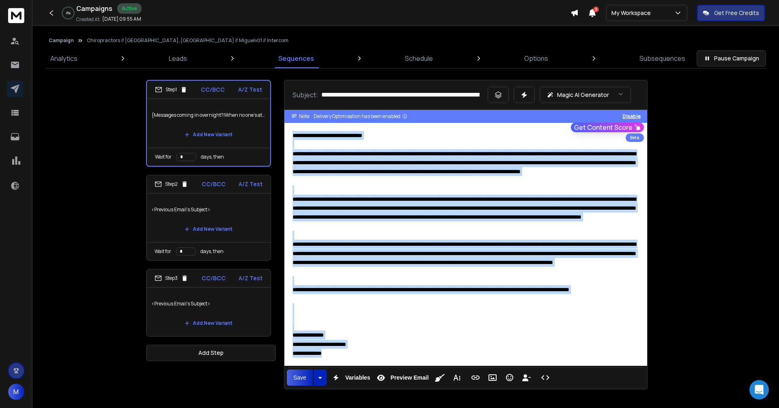
click at [292, 134] on div "**********" at bounding box center [466, 244] width 363 height 243
drag, startPoint x: 292, startPoint y: 134, endPoint x: 419, endPoint y: 358, distance: 257.8
click at [419, 358] on div "**********" at bounding box center [466, 244] width 363 height 243
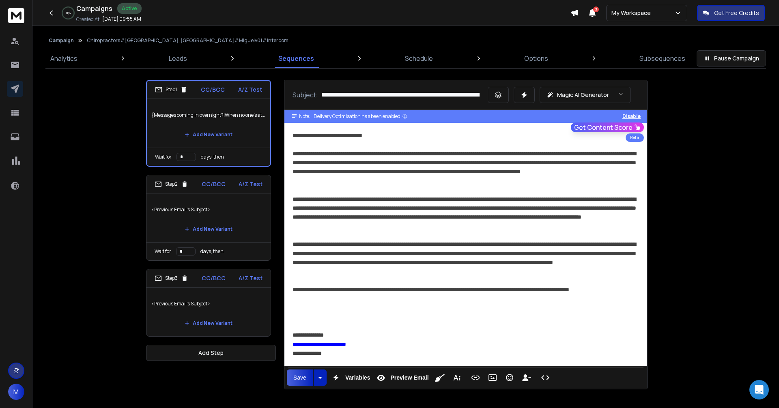
click at [714, 91] on div "**********" at bounding box center [405, 235] width 721 height 316
click at [15, 90] on icon at bounding box center [15, 89] width 9 height 9
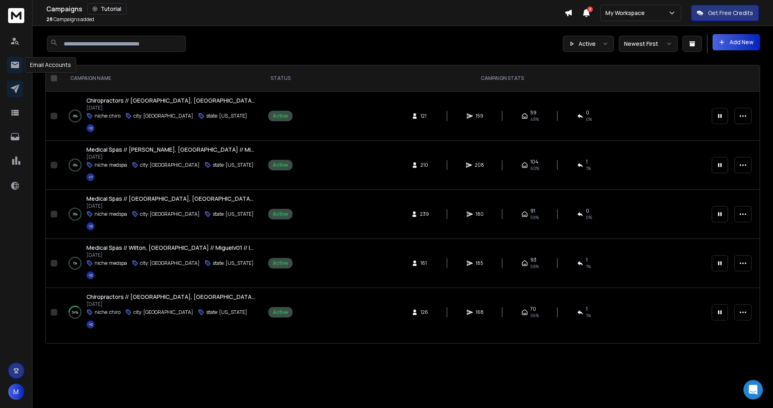
click at [17, 63] on icon at bounding box center [15, 65] width 8 height 6
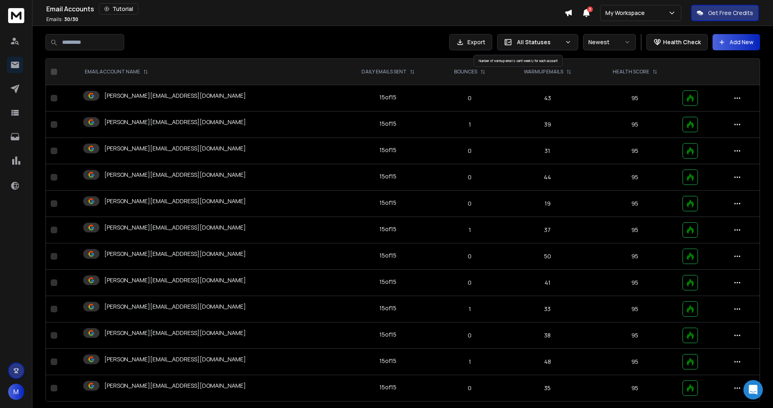
click at [541, 74] on div "WARMUP EMAILS" at bounding box center [547, 72] width 77 height 6
click at [590, 13] on icon at bounding box center [586, 13] width 7 height 8
